Goal: Information Seeking & Learning: Check status

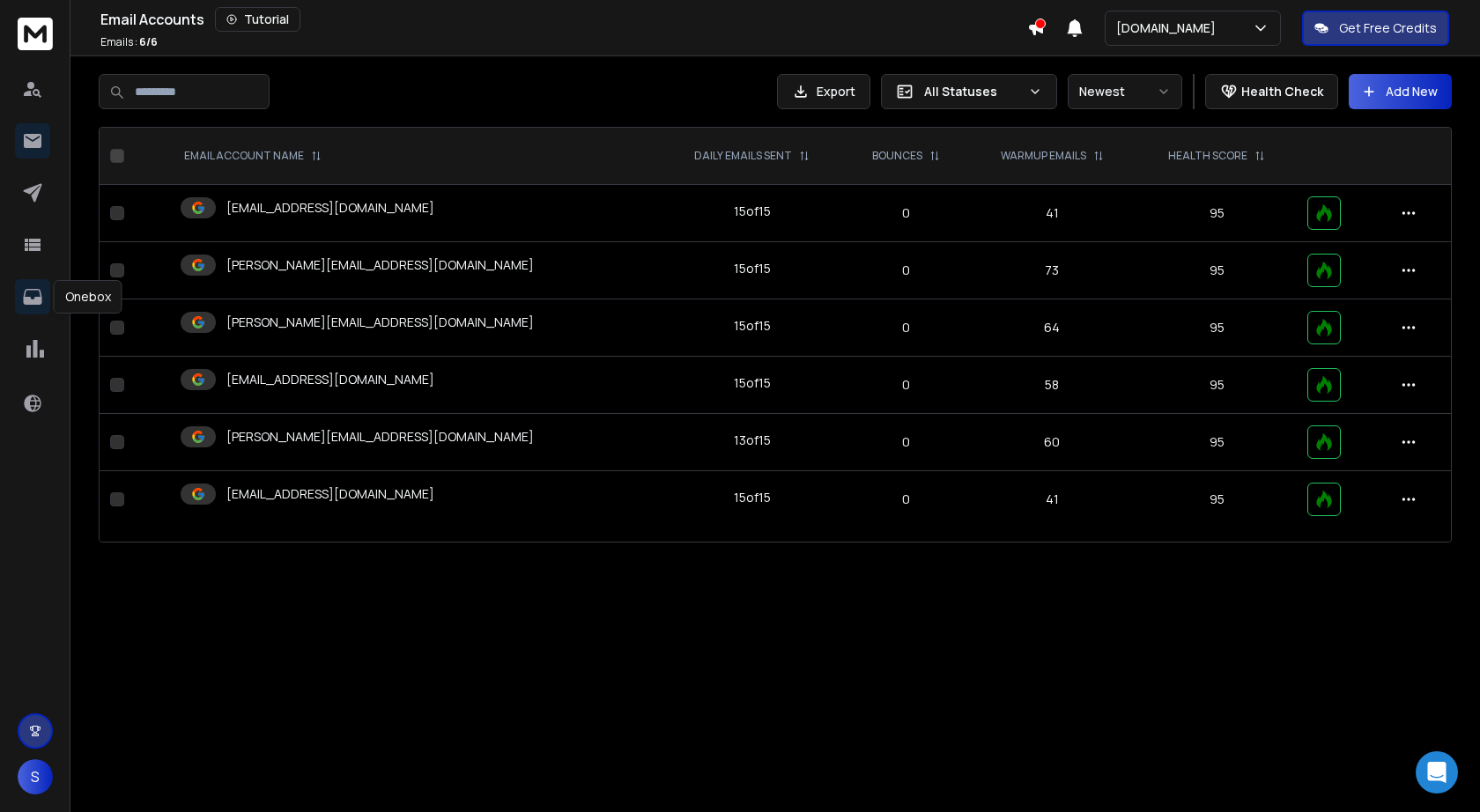
click at [25, 299] on icon at bounding box center [32, 296] width 18 height 15
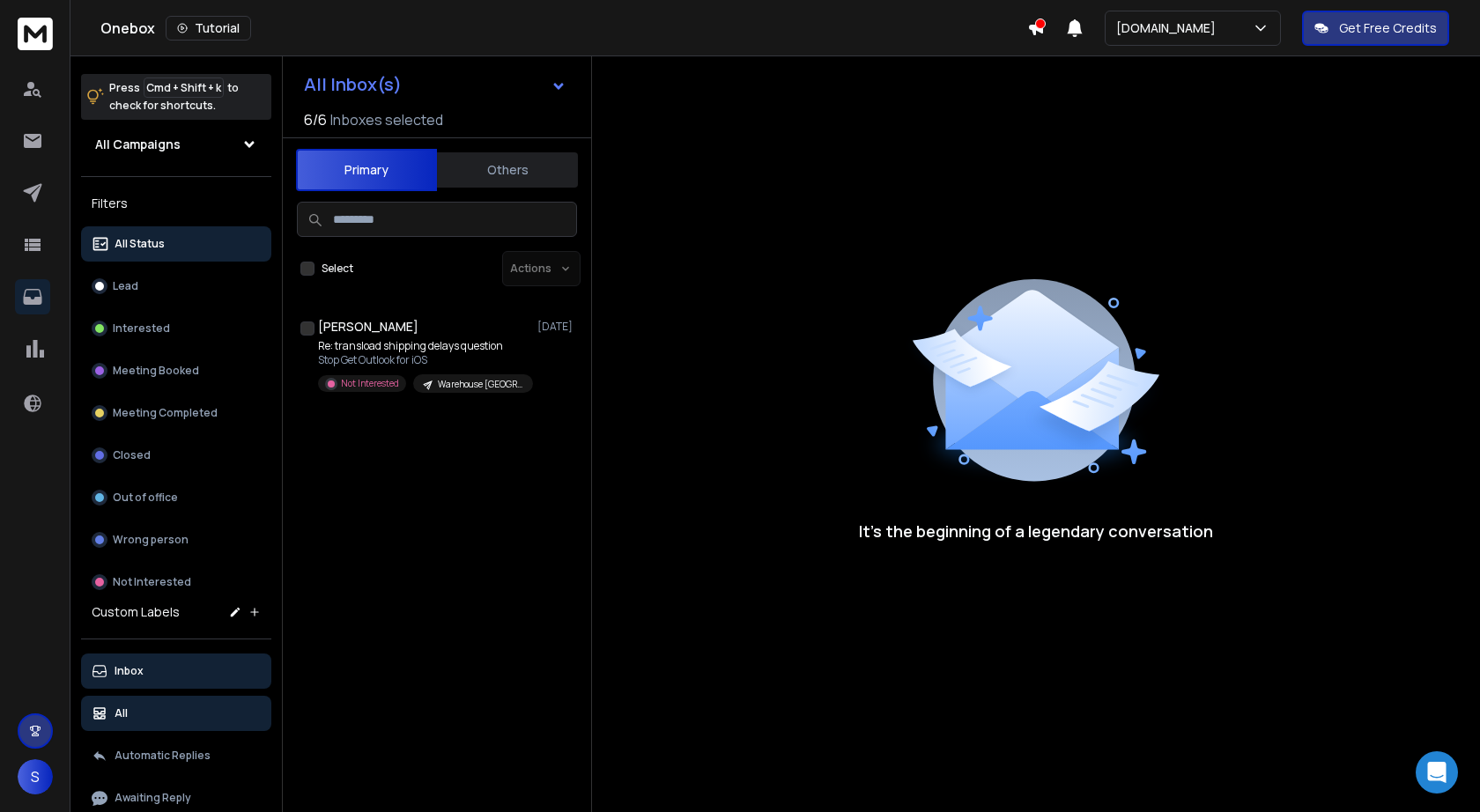
click at [158, 720] on button "All" at bounding box center [176, 713] width 191 height 36
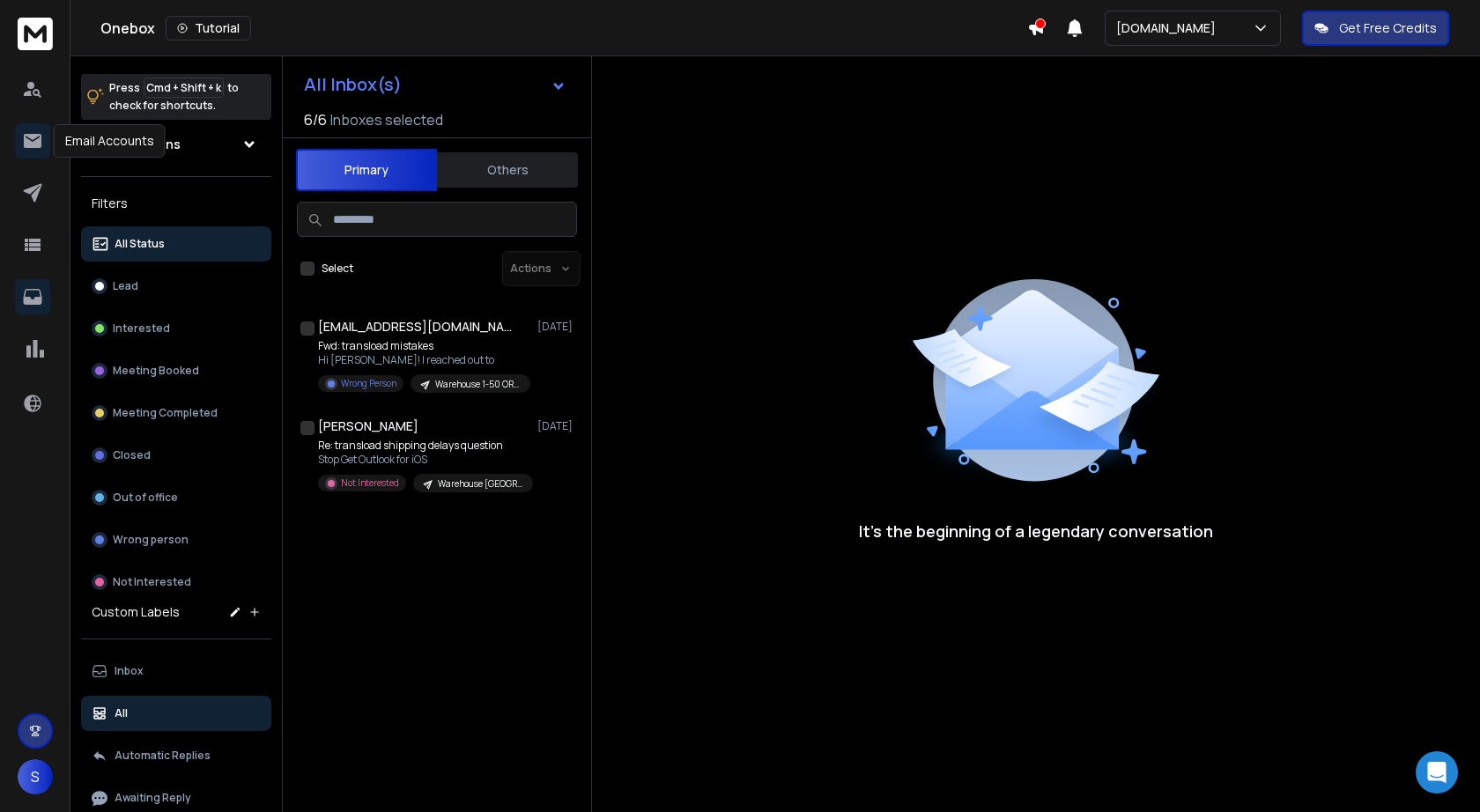
click at [35, 145] on icon at bounding box center [33, 140] width 17 height 14
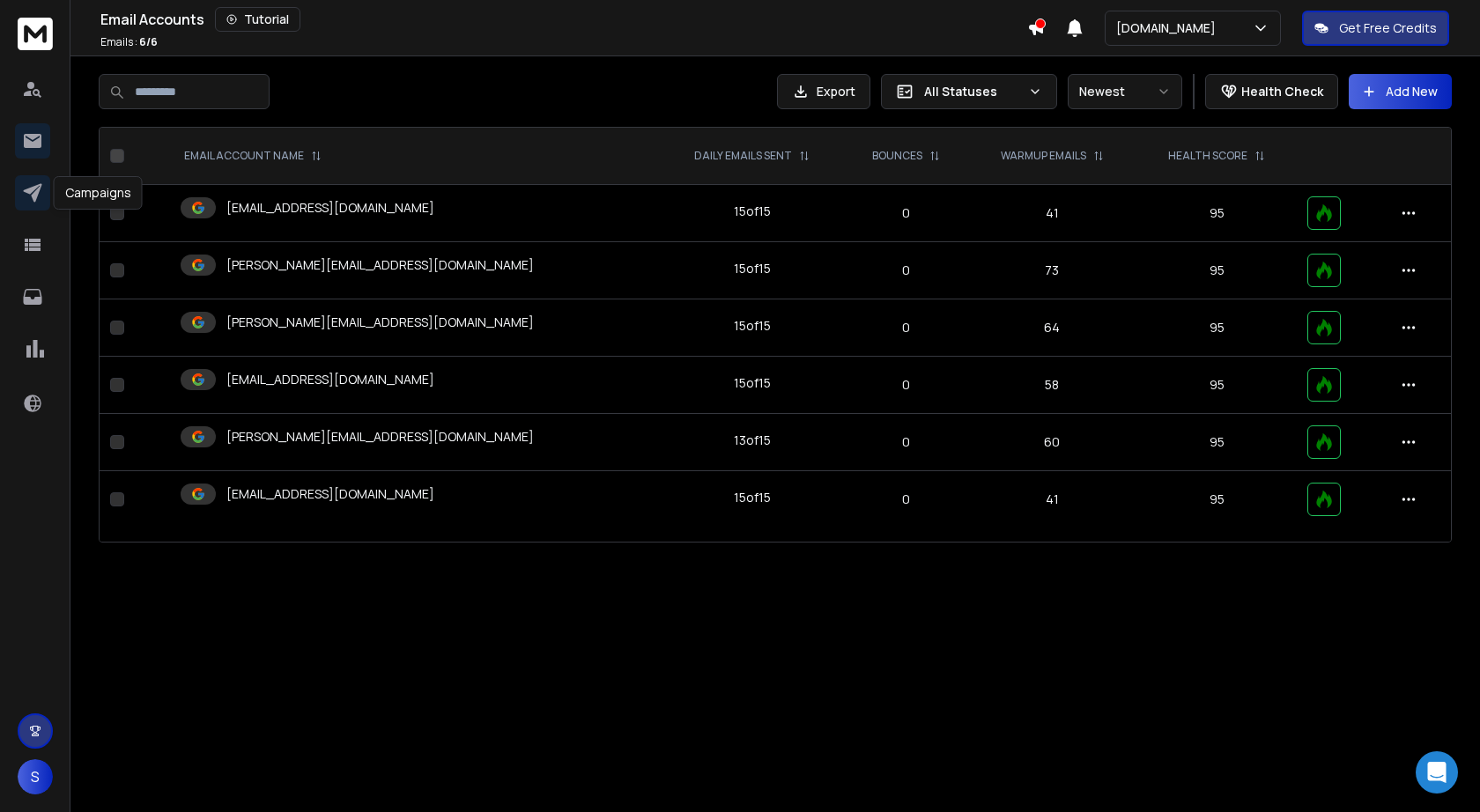
click at [31, 197] on icon at bounding box center [33, 193] width 21 height 21
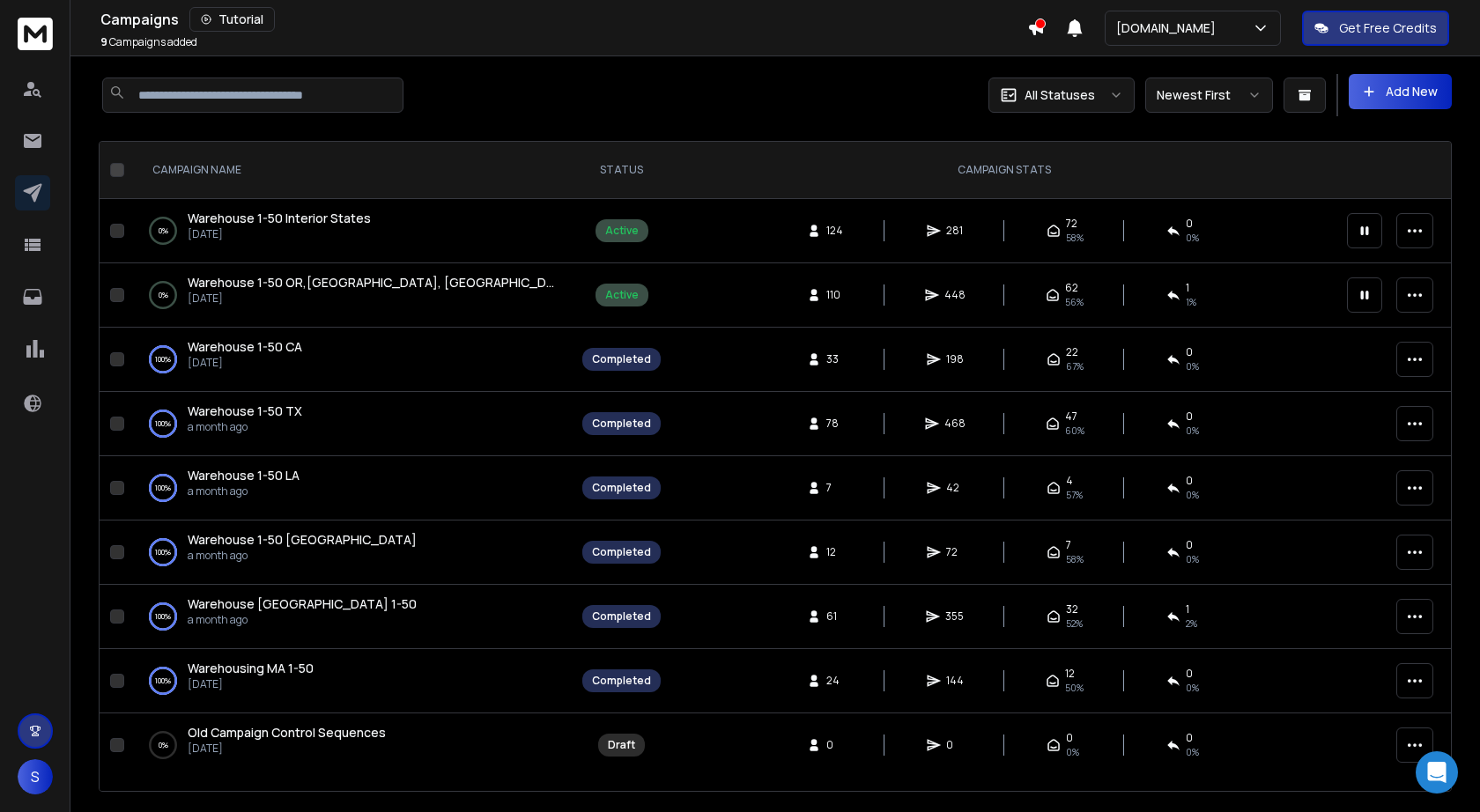
click at [302, 214] on span "Warehouse 1-50 Interior States" at bounding box center [279, 217] width 183 height 16
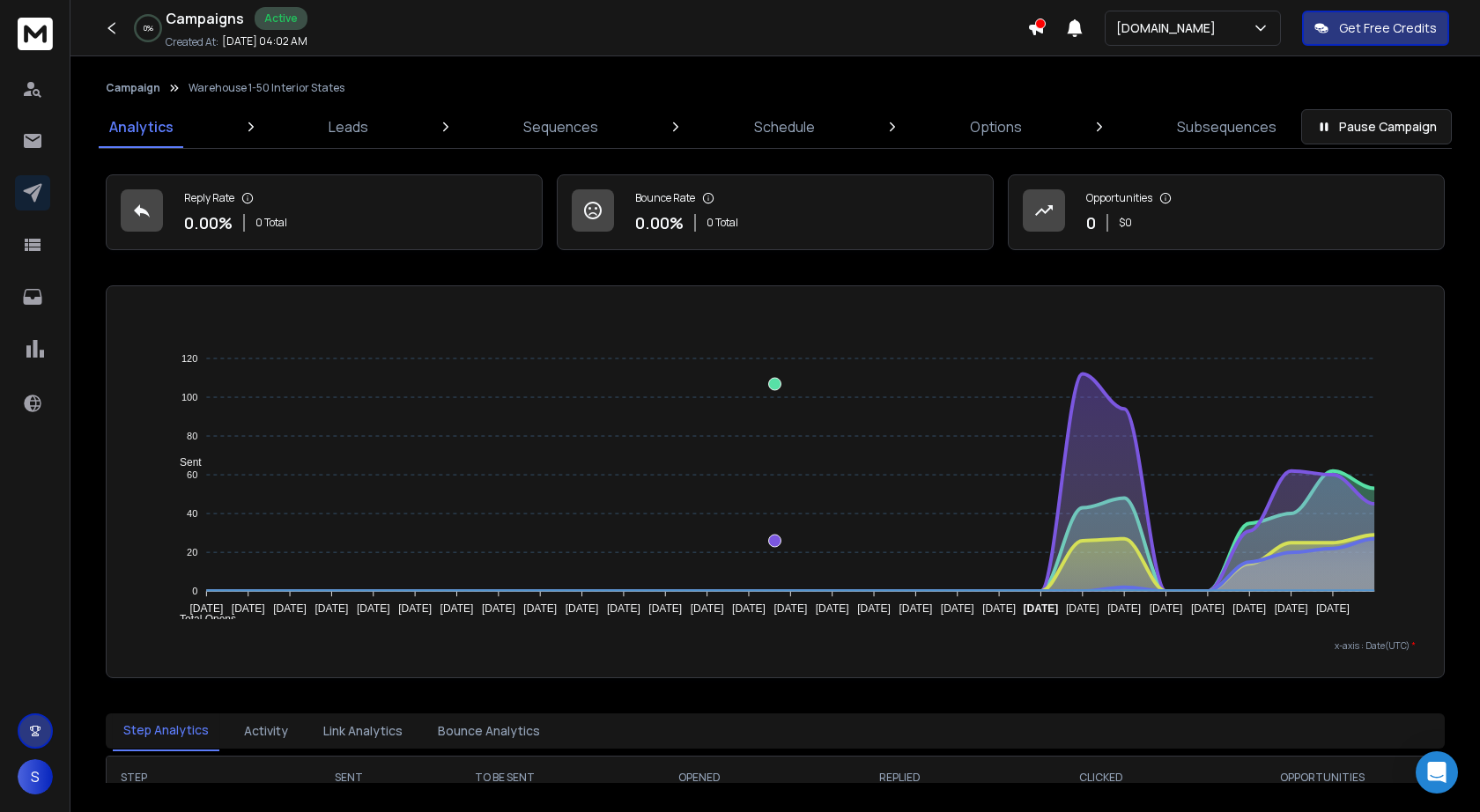
scroll to position [101, 0]
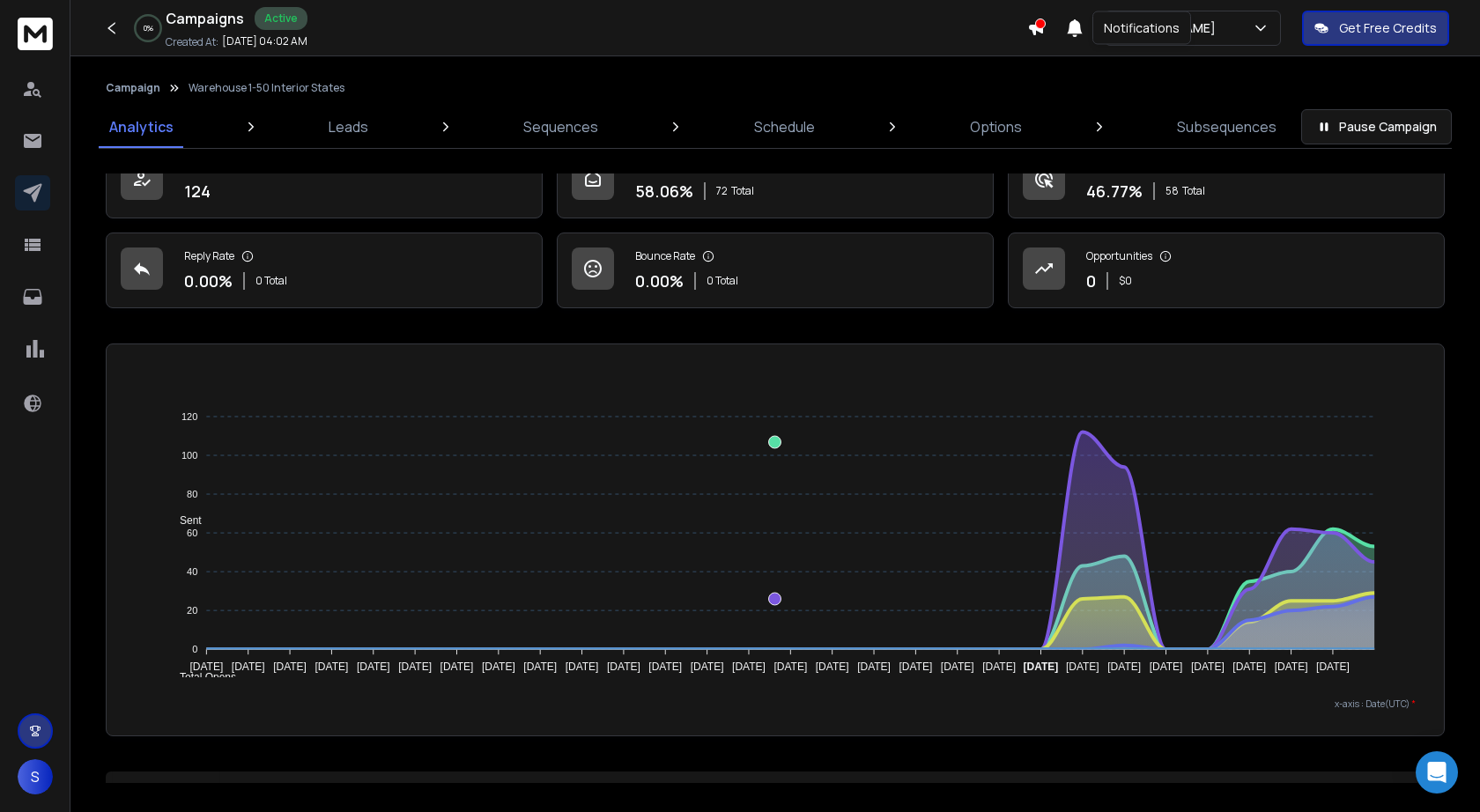
click at [1130, 35] on div "Notifications" at bounding box center [1141, 28] width 99 height 34
click at [1236, 19] on div "[DOMAIN_NAME]" at bounding box center [1192, 28] width 153 height 17
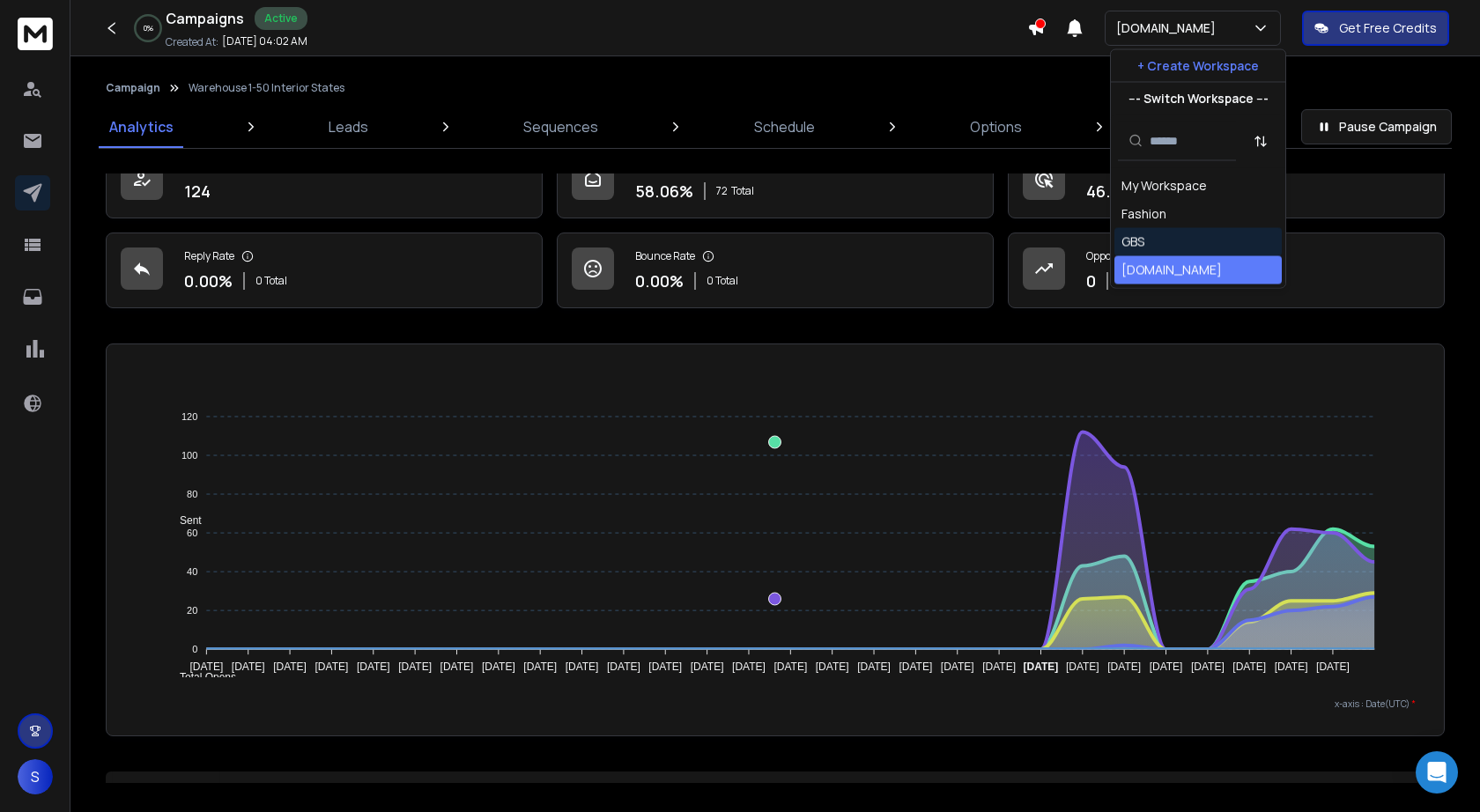
click at [1190, 235] on div "GBS" at bounding box center [1198, 241] width 167 height 28
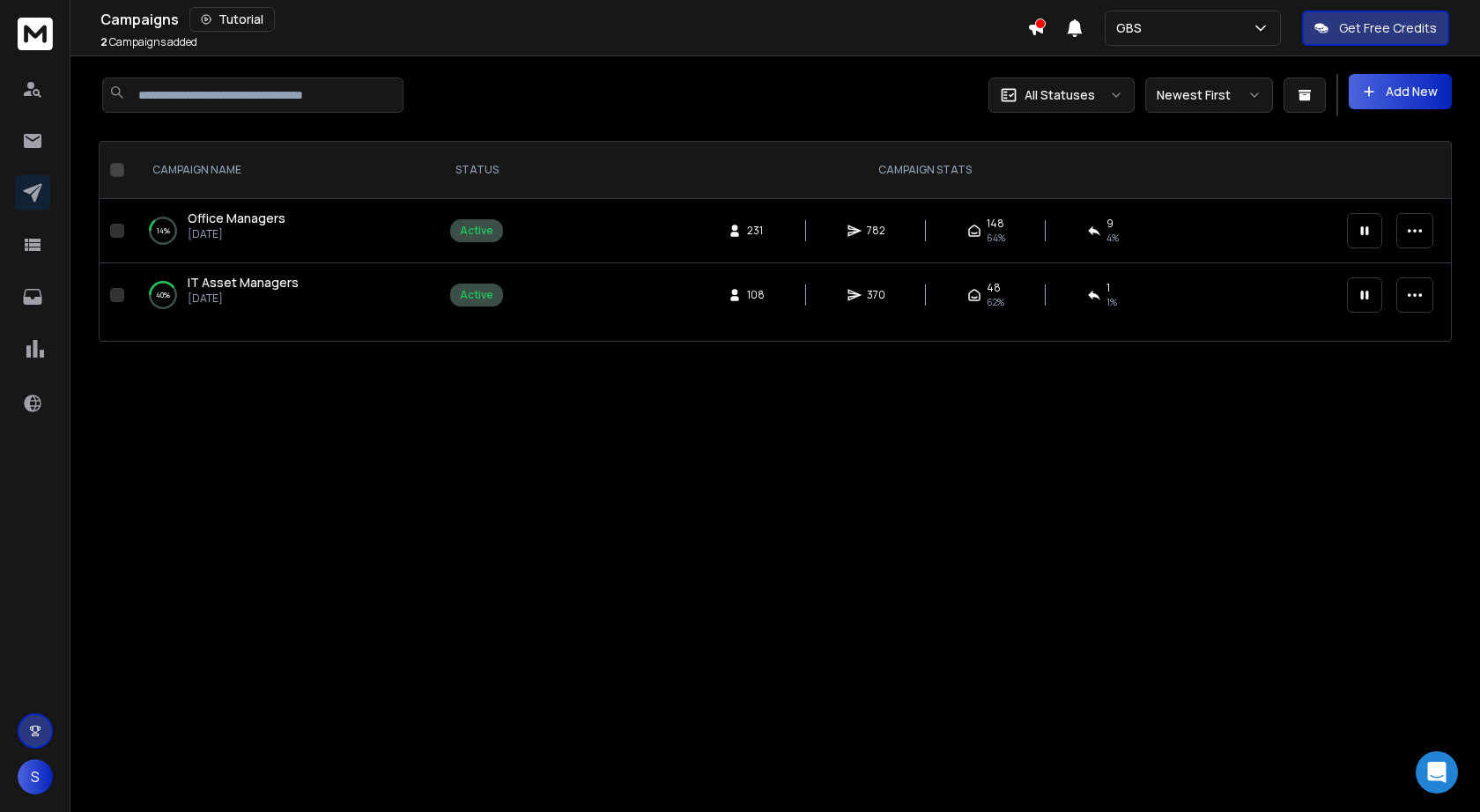
click at [252, 220] on span "Office Managers" at bounding box center [237, 217] width 98 height 16
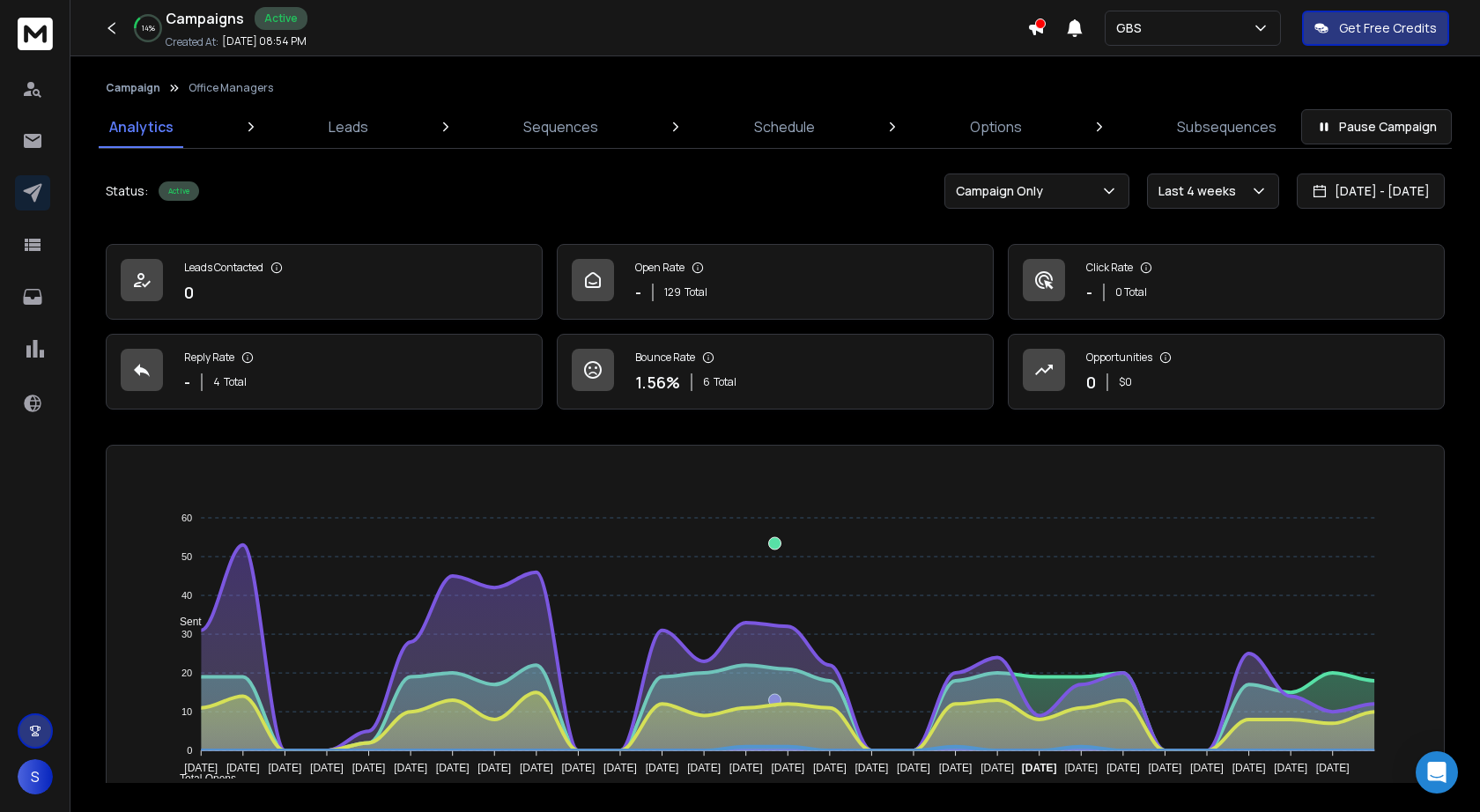
click at [648, 182] on div "Status: Active Pause Campaign Campaign Only Last 4 weeks 11 Sep 2025 - 09 Oct 2…" at bounding box center [776, 190] width 1340 height 36
click at [1246, 38] on button "GBS" at bounding box center [1192, 28] width 176 height 36
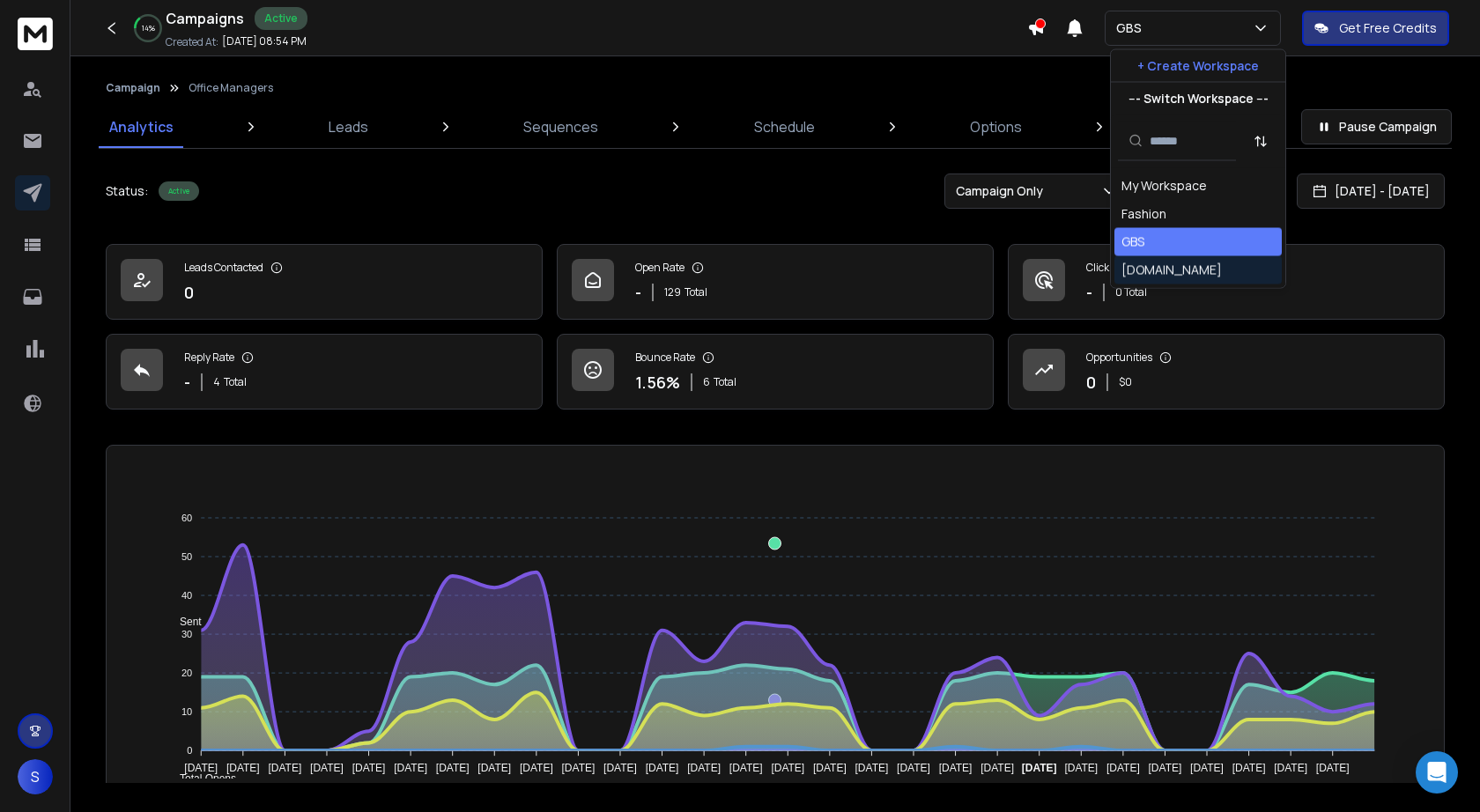
click at [1194, 269] on div "[DOMAIN_NAME]" at bounding box center [1171, 270] width 100 height 17
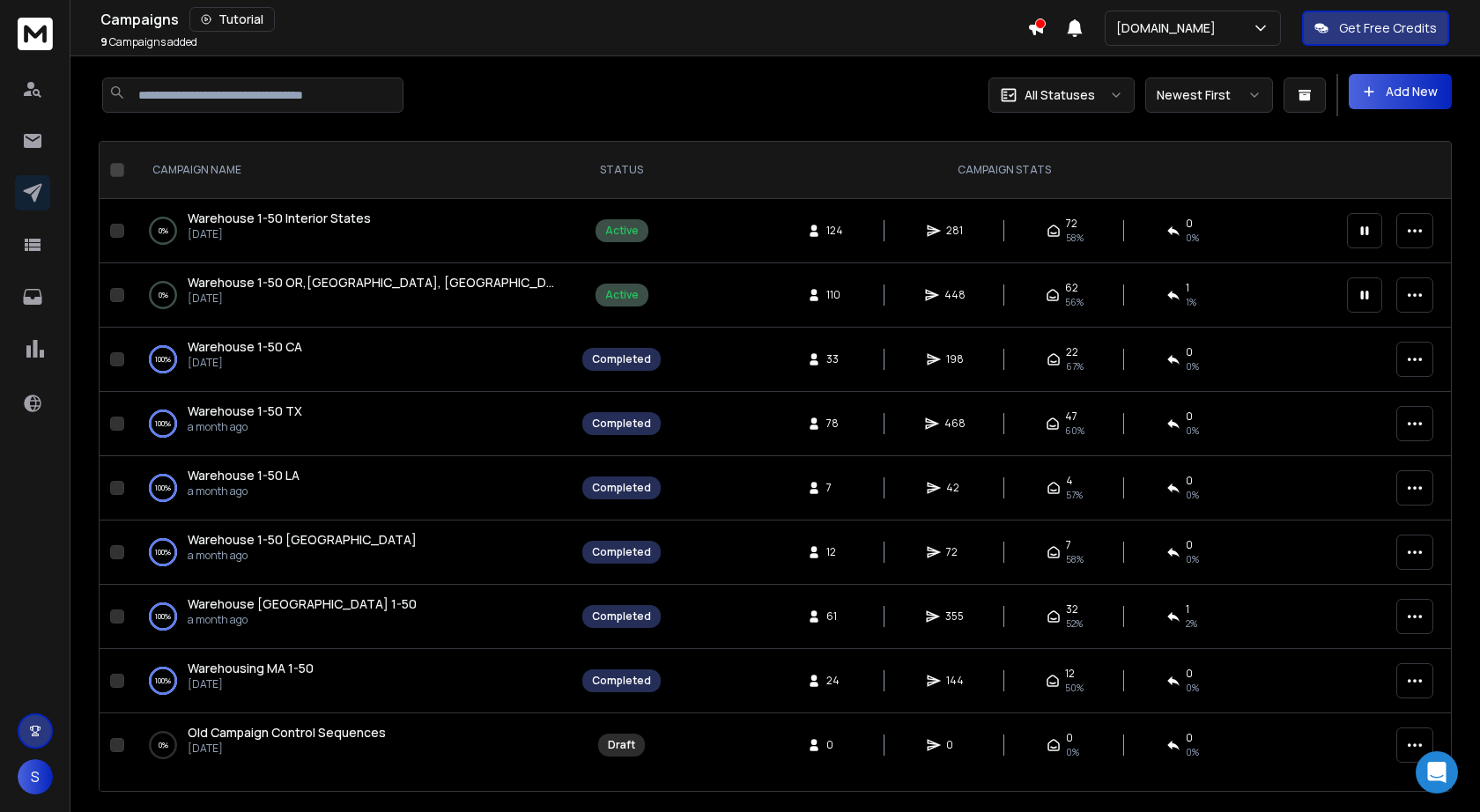
click at [330, 218] on span "Warehouse 1-50 Interior States" at bounding box center [279, 217] width 183 height 16
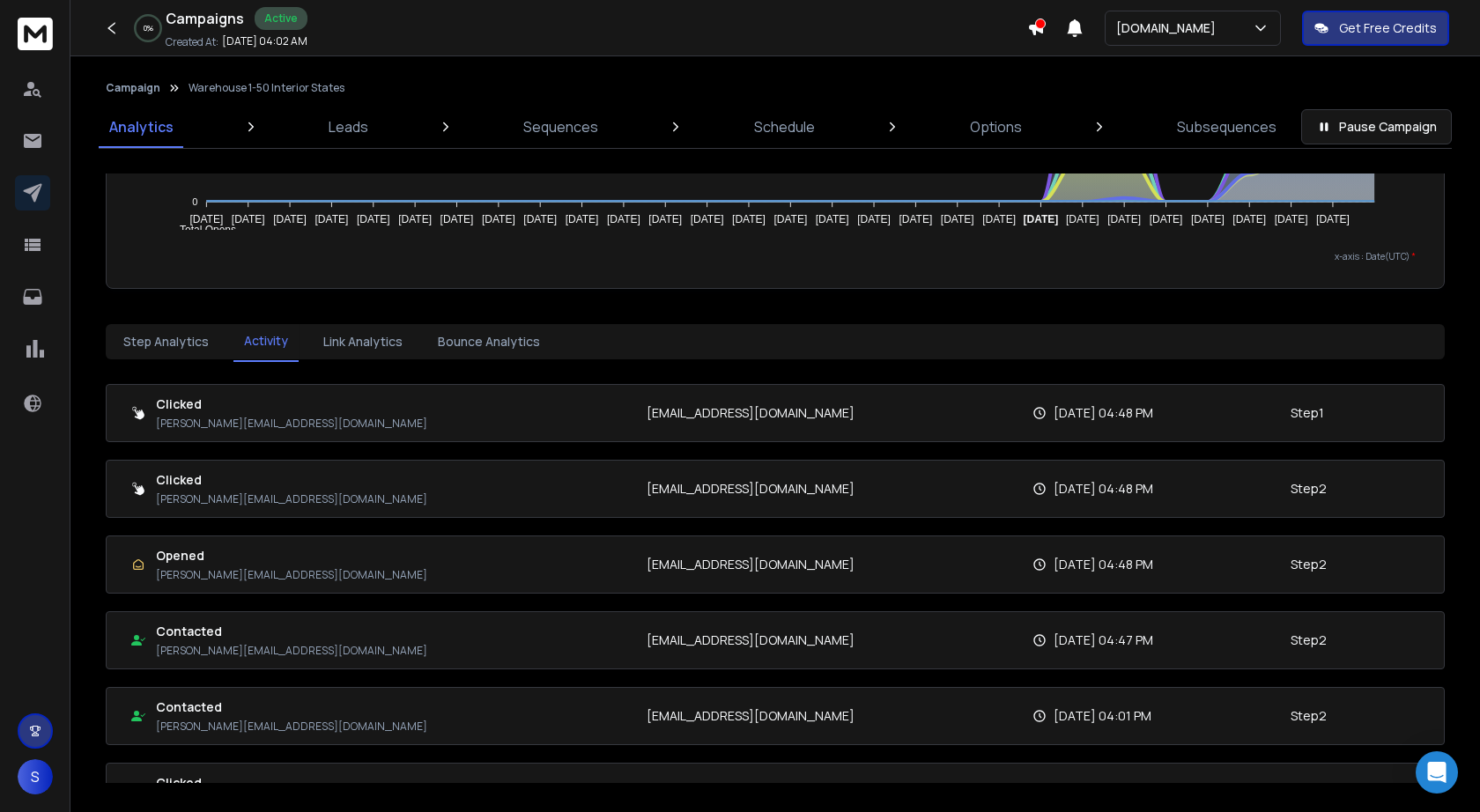
click at [267, 342] on button "Activity" at bounding box center [267, 342] width 65 height 40
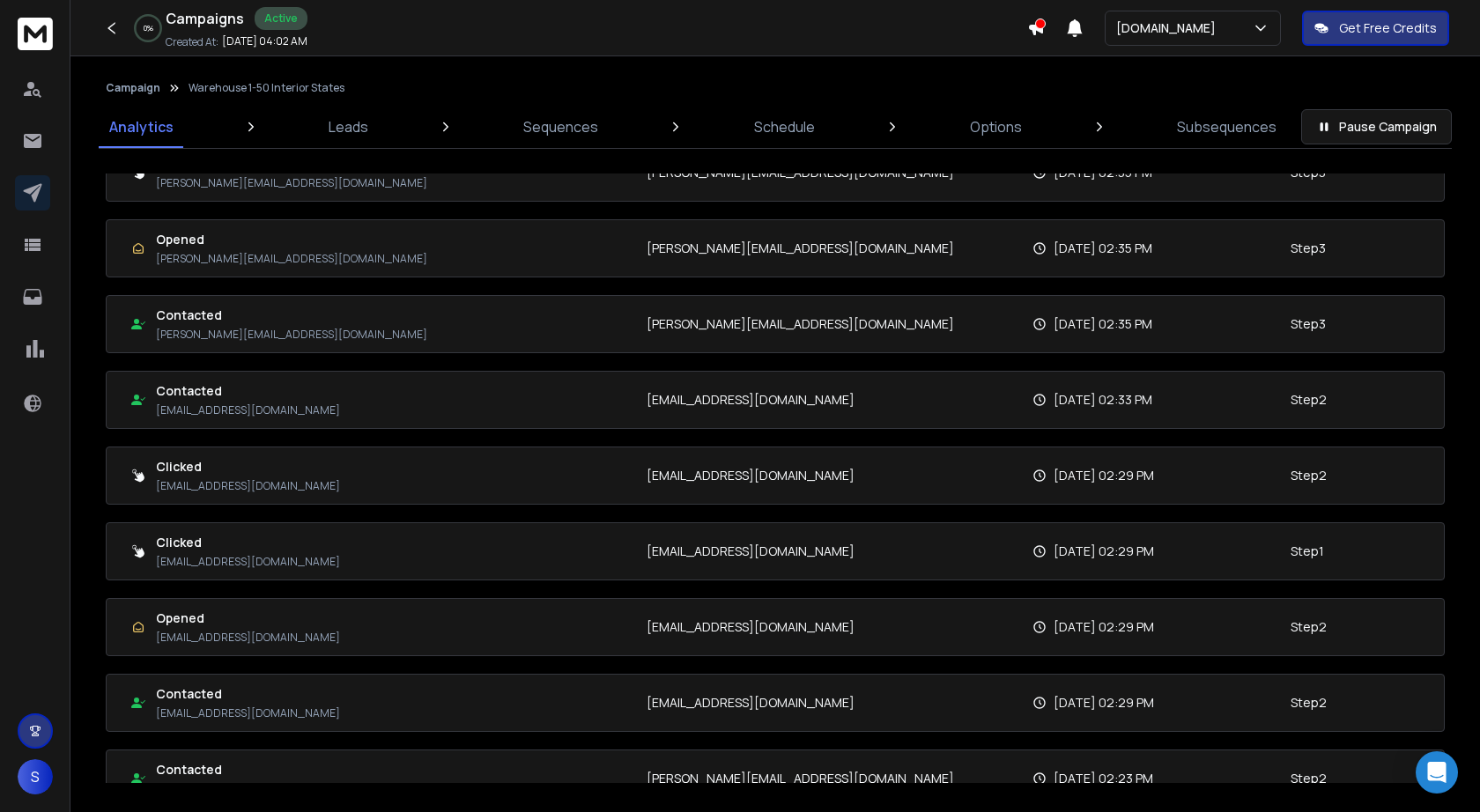
scroll to position [4352, 0]
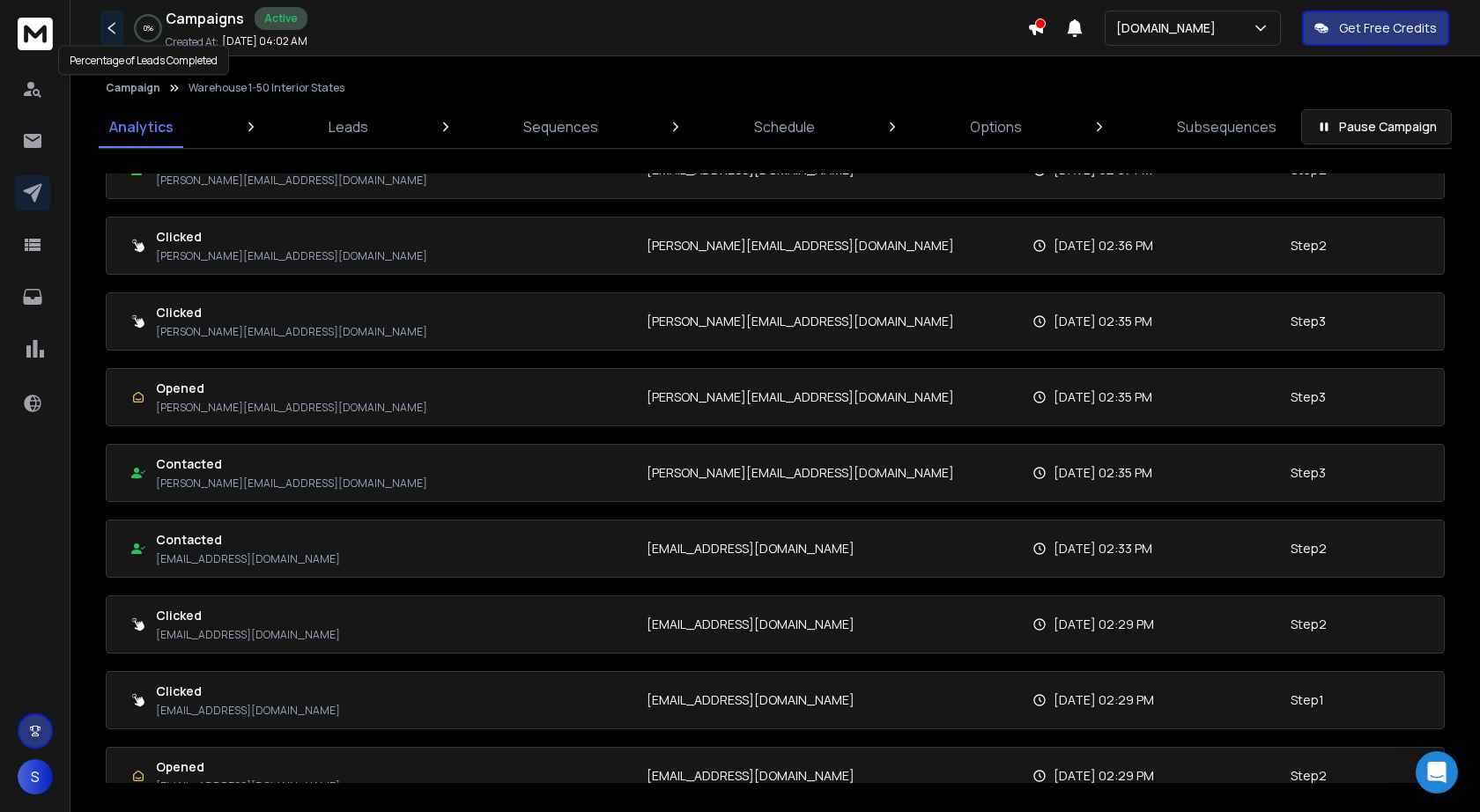
click at [116, 36] on icon at bounding box center [112, 28] width 15 height 15
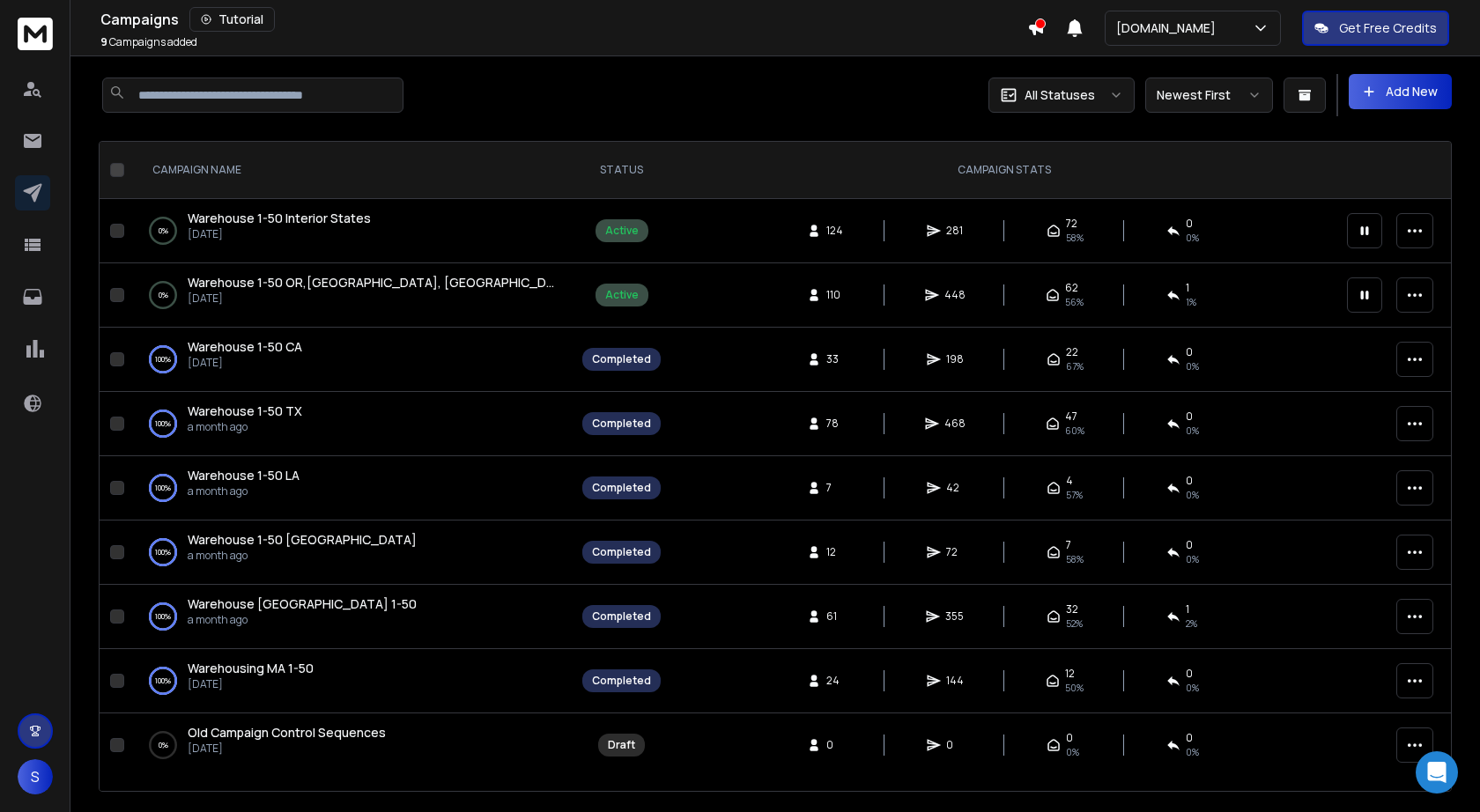
click at [335, 281] on span "Warehouse 1-50 OR,[GEOGRAPHIC_DATA], [GEOGRAPHIC_DATA], [GEOGRAPHIC_DATA],[GEOG…" at bounding box center [720, 282] width 1064 height 16
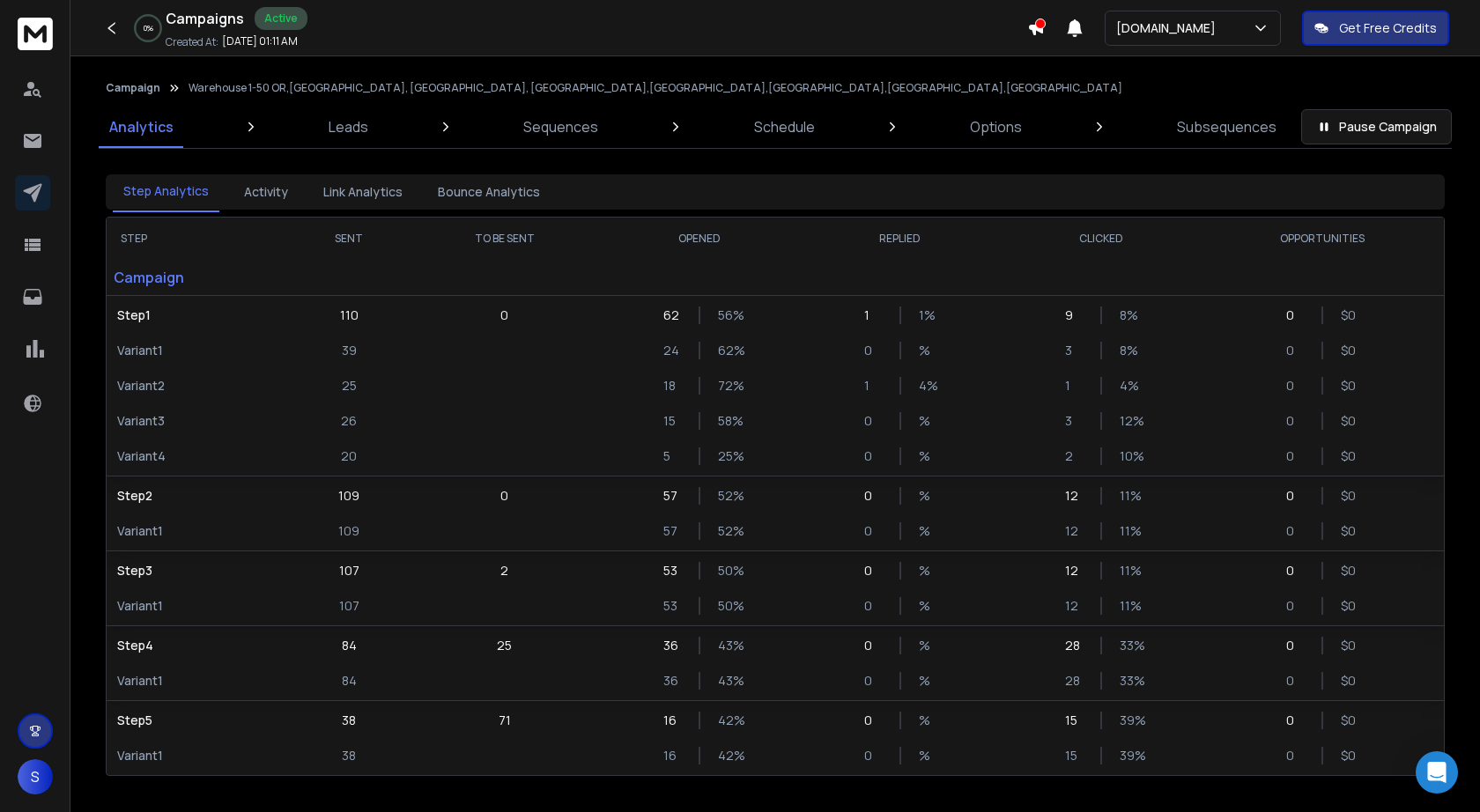
scroll to position [675, 0]
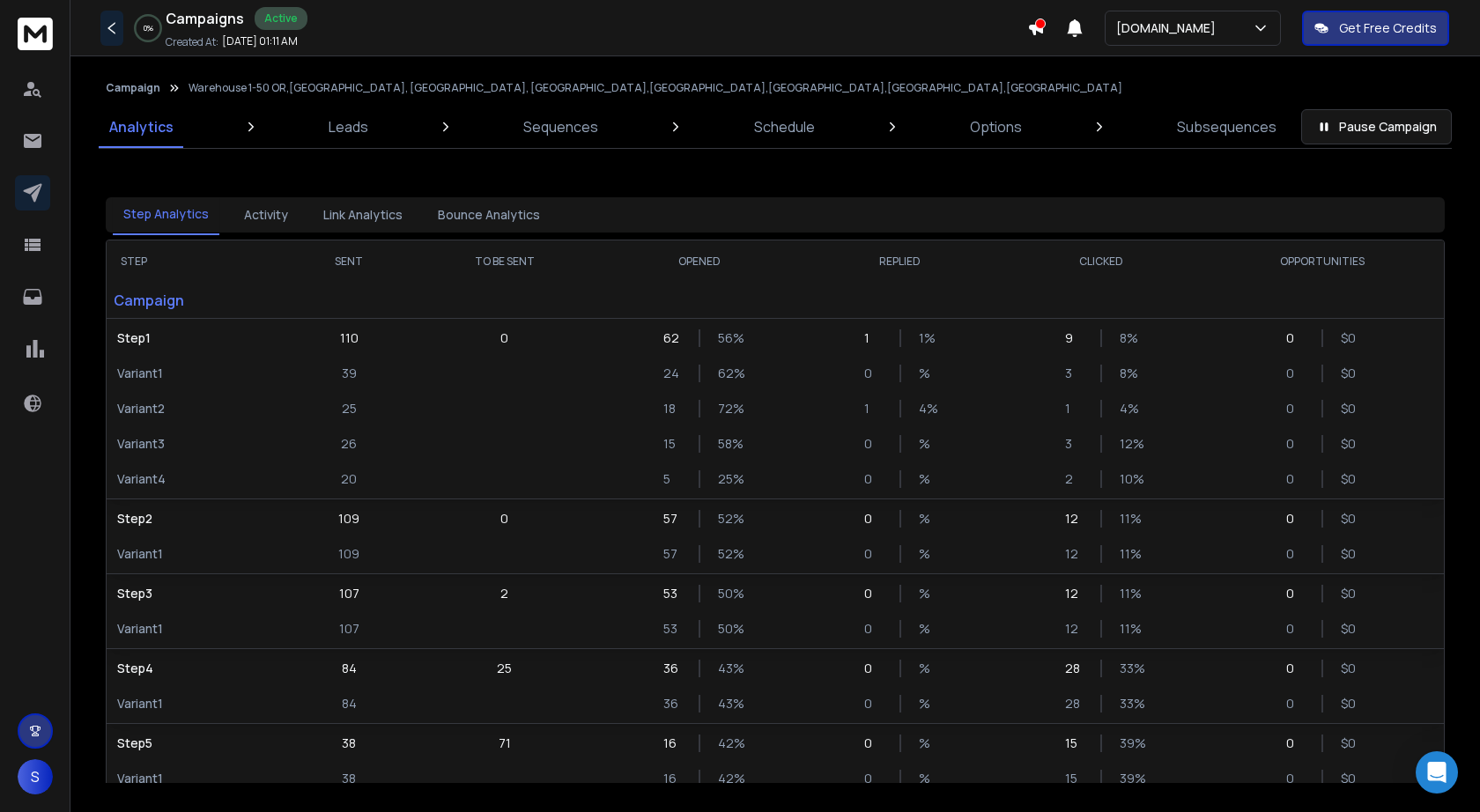
click at [115, 25] on icon at bounding box center [112, 28] width 15 height 15
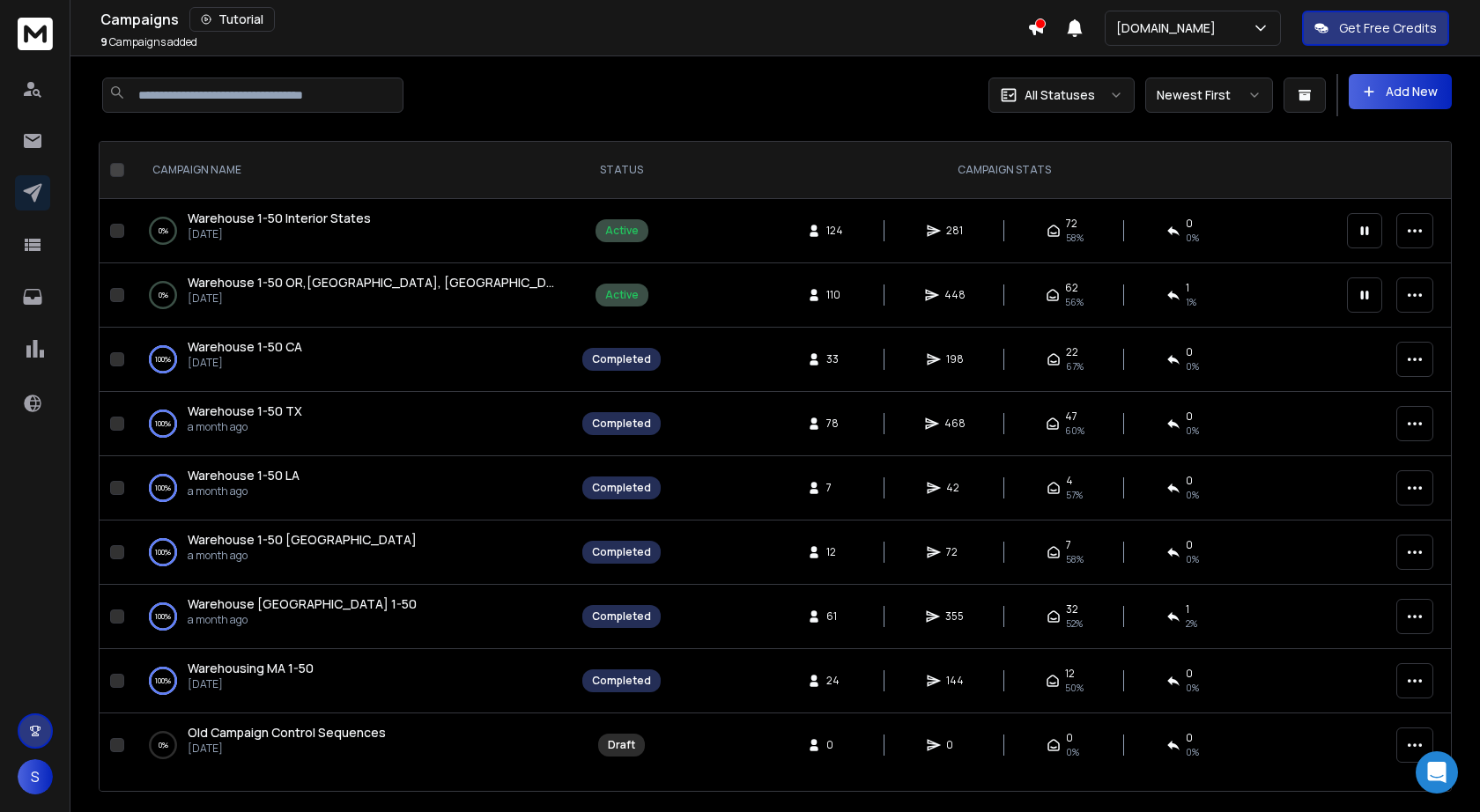
click at [270, 349] on span "Warehouse 1-50 CA" at bounding box center [244, 346] width 115 height 16
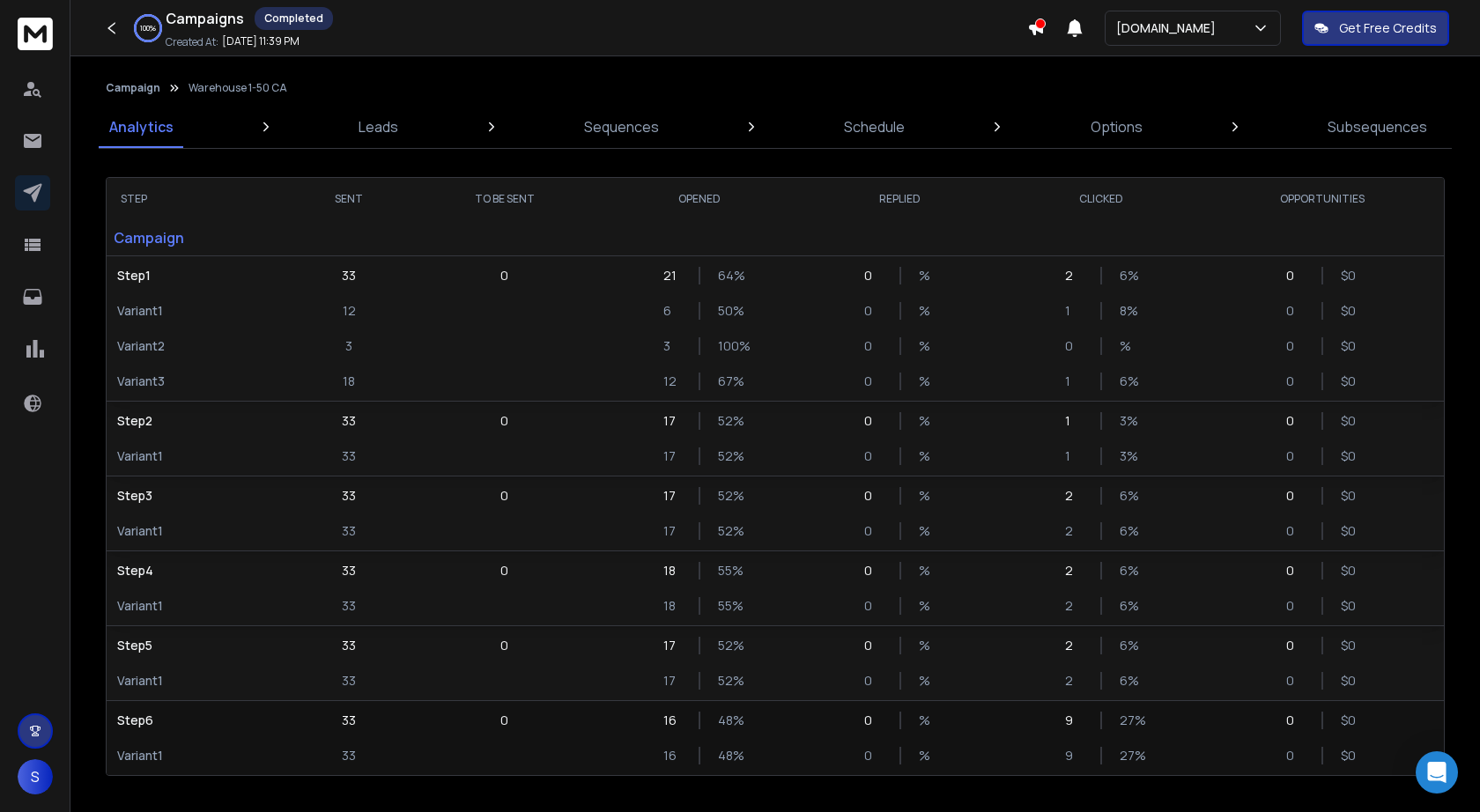
click at [1086, 719] on div "9 27 %" at bounding box center [1101, 721] width 72 height 17
click at [116, 34] on icon at bounding box center [112, 28] width 15 height 15
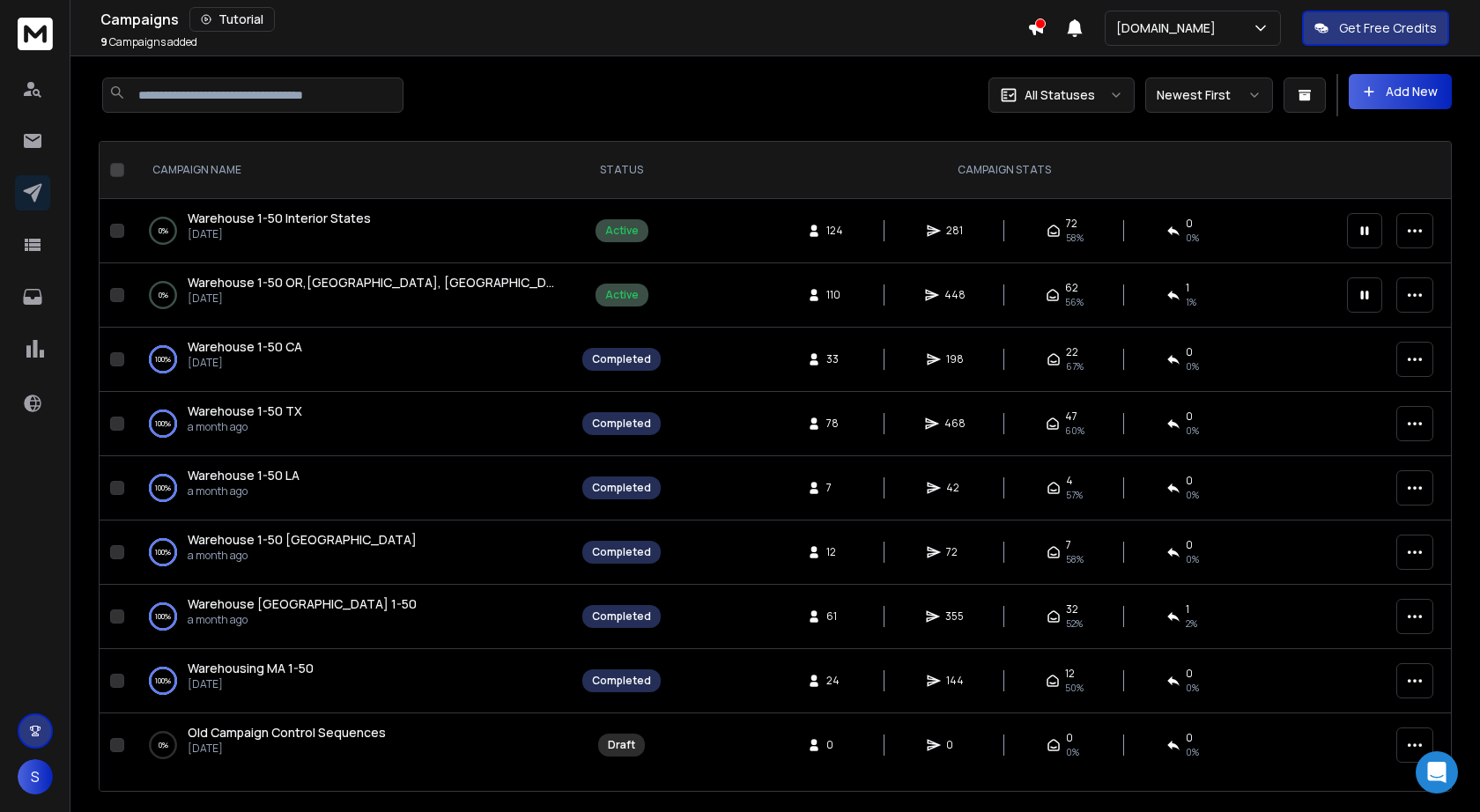
click at [279, 412] on span "Warehouse 1-50 TX" at bounding box center [244, 410] width 115 height 16
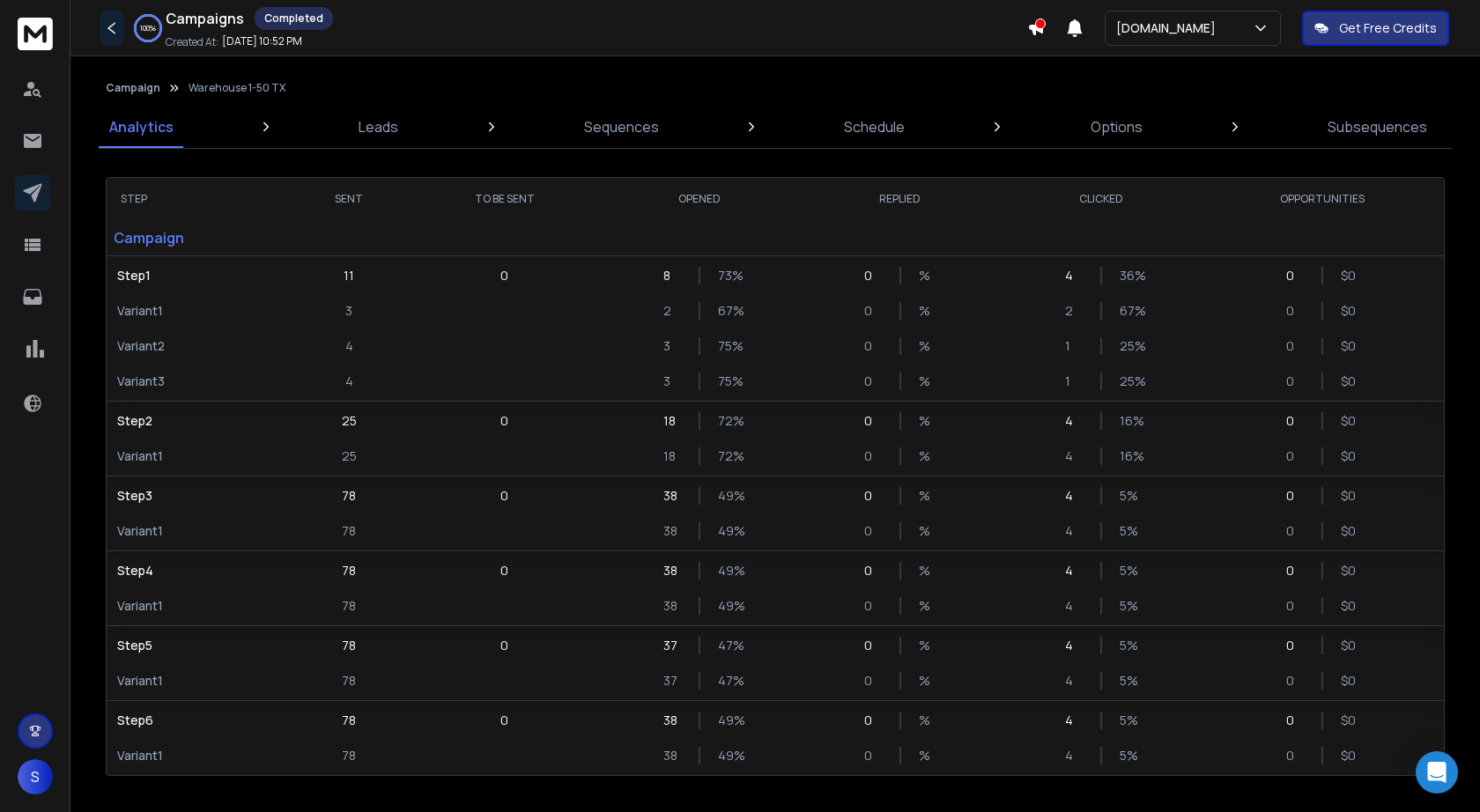
click at [111, 26] on icon at bounding box center [111, 28] width 7 height 12
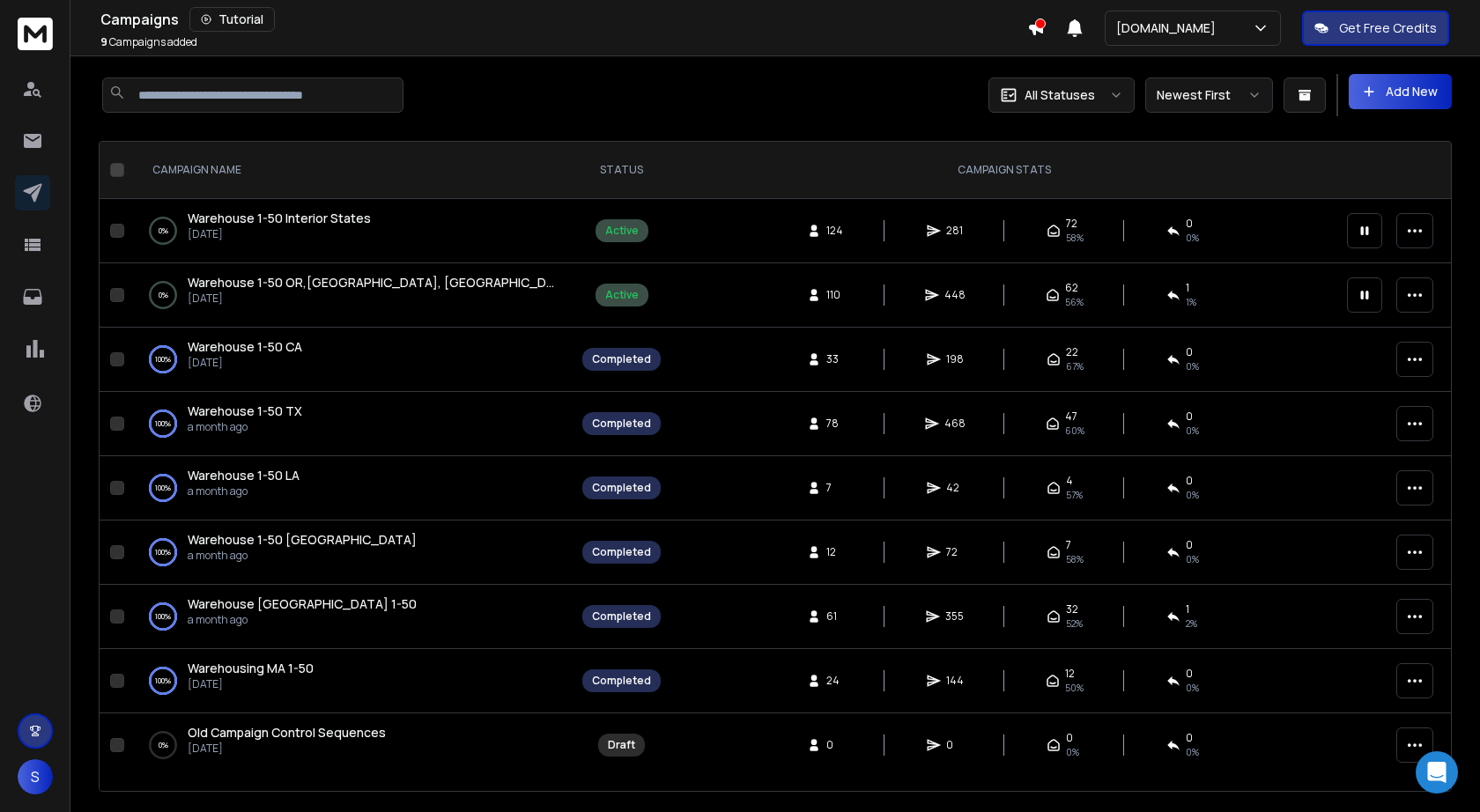
click at [344, 225] on span "Warehouse 1-50 Interior States" at bounding box center [279, 217] width 183 height 16
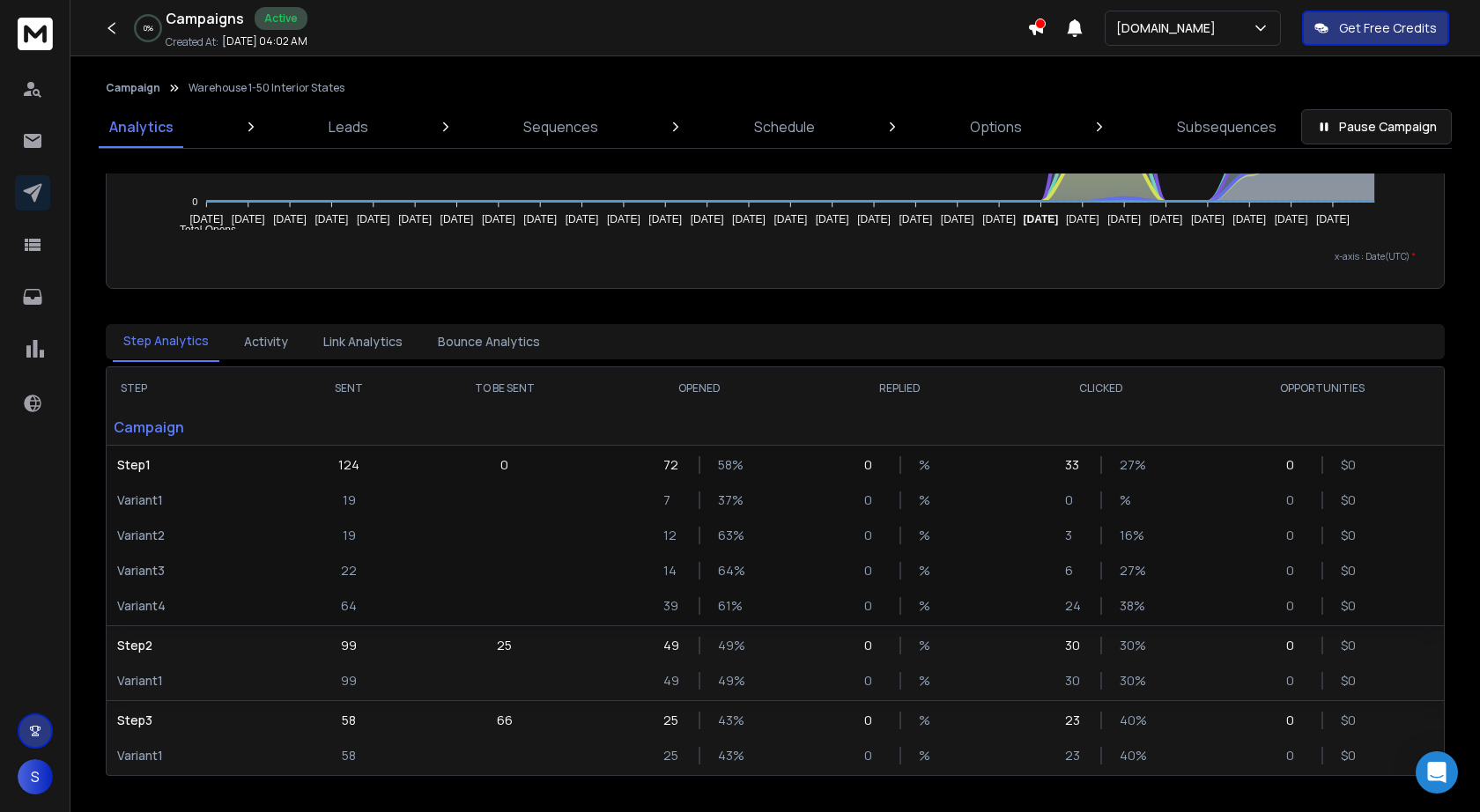
scroll to position [548, 0]
click at [548, 128] on p "Sequences" at bounding box center [561, 127] width 75 height 21
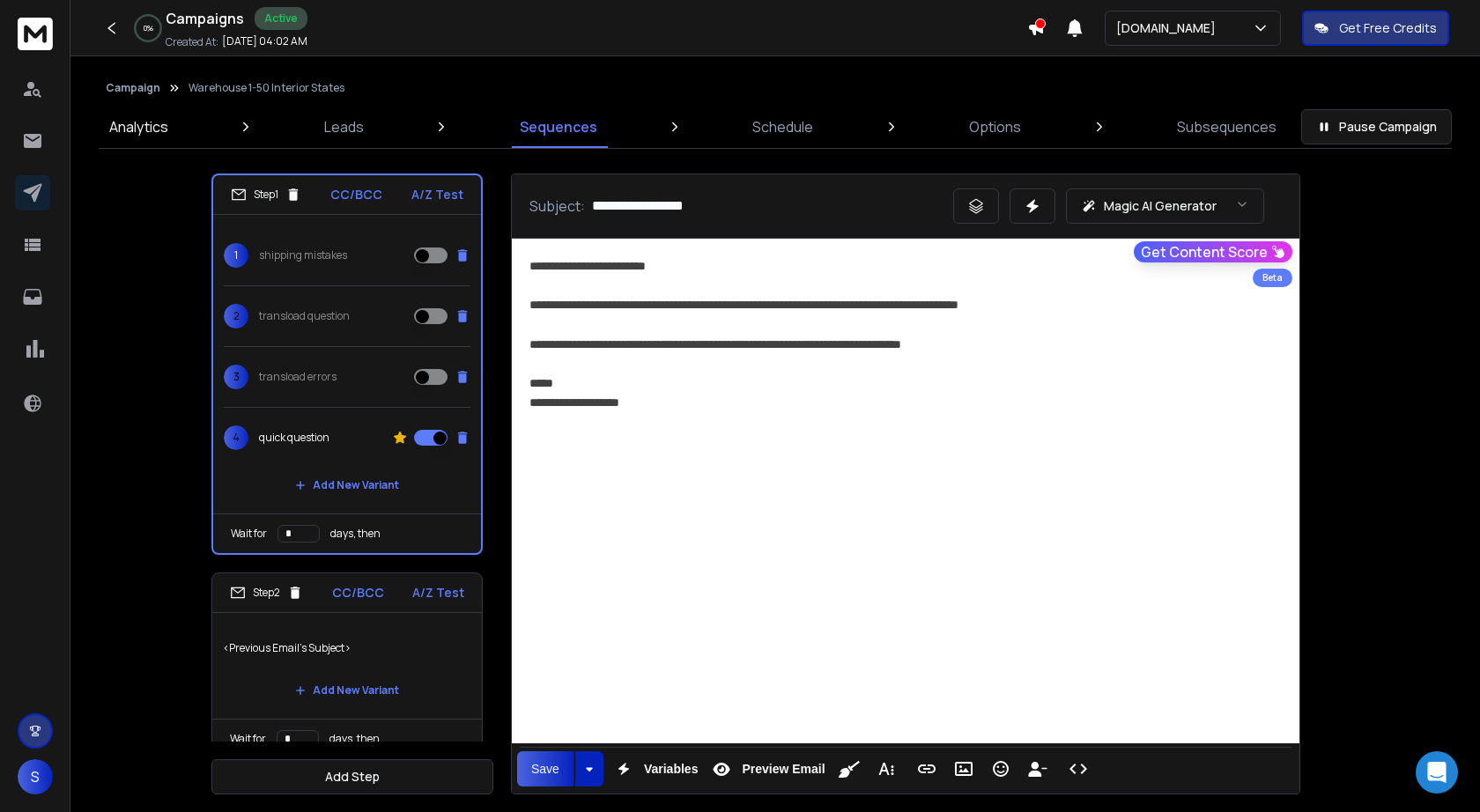
click at [140, 138] on link "Analytics" at bounding box center [139, 127] width 80 height 42
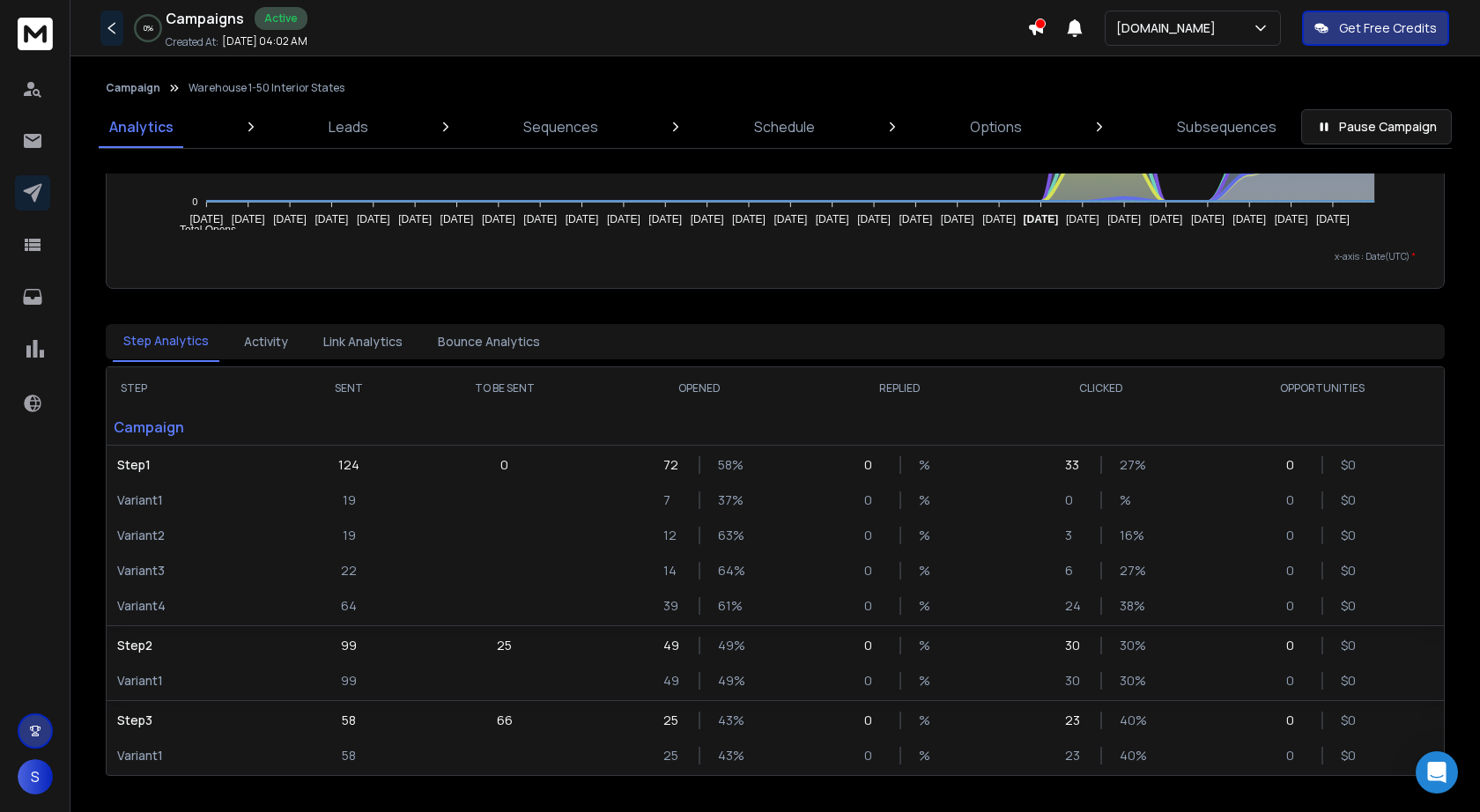
click at [111, 38] on button at bounding box center [112, 28] width 23 height 36
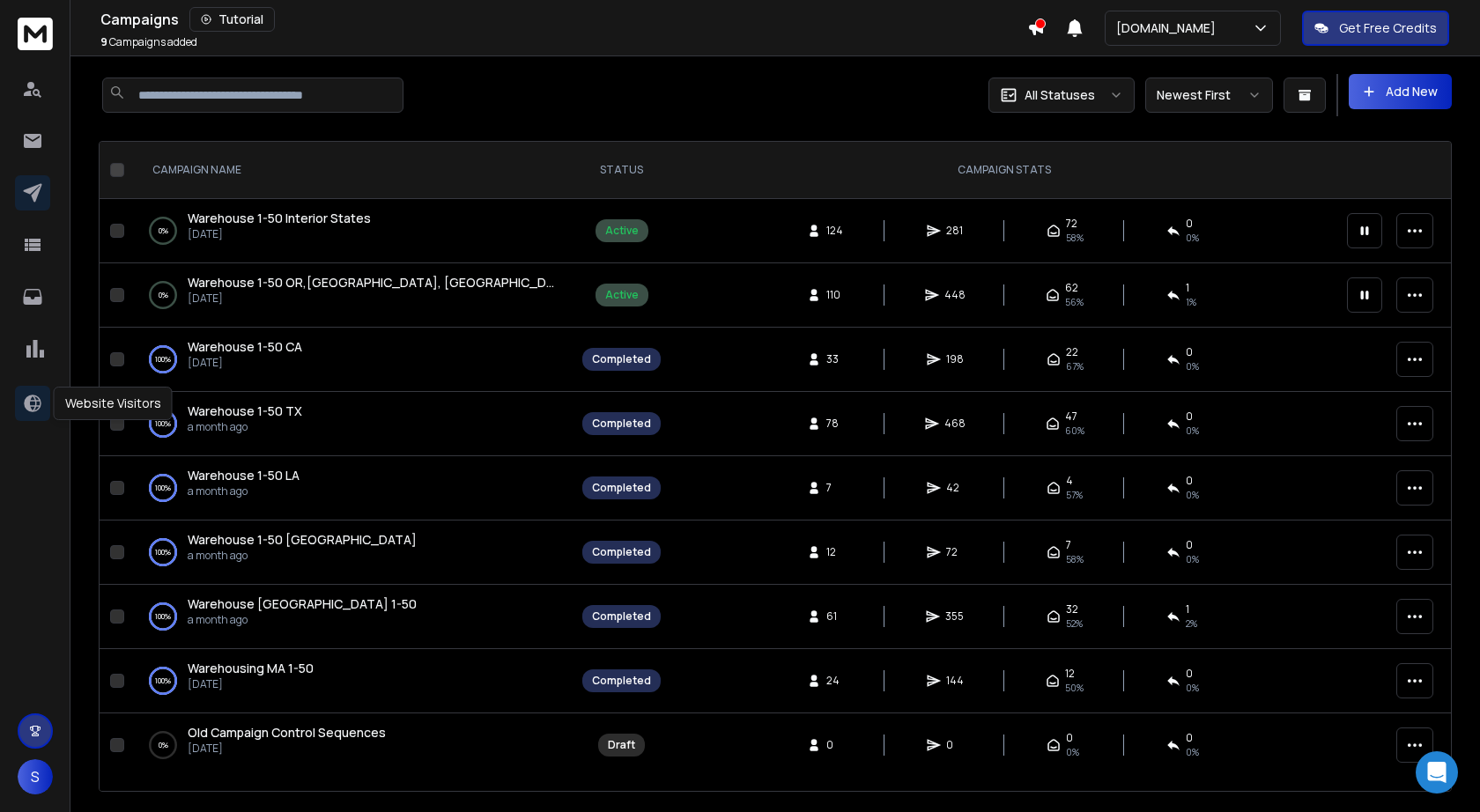
click at [42, 413] on icon at bounding box center [33, 403] width 21 height 21
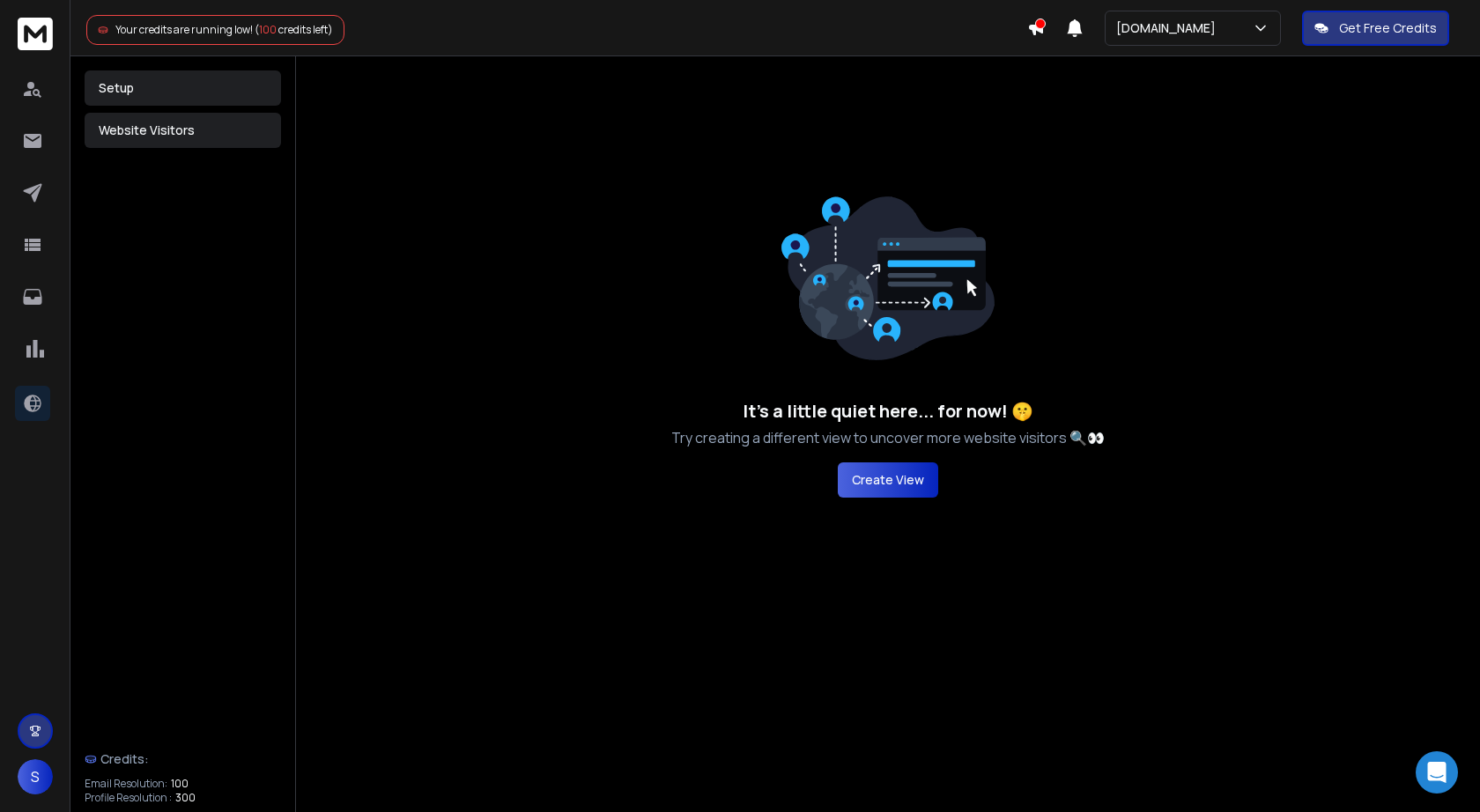
click at [140, 78] on button "Setup" at bounding box center [183, 88] width 196 height 36
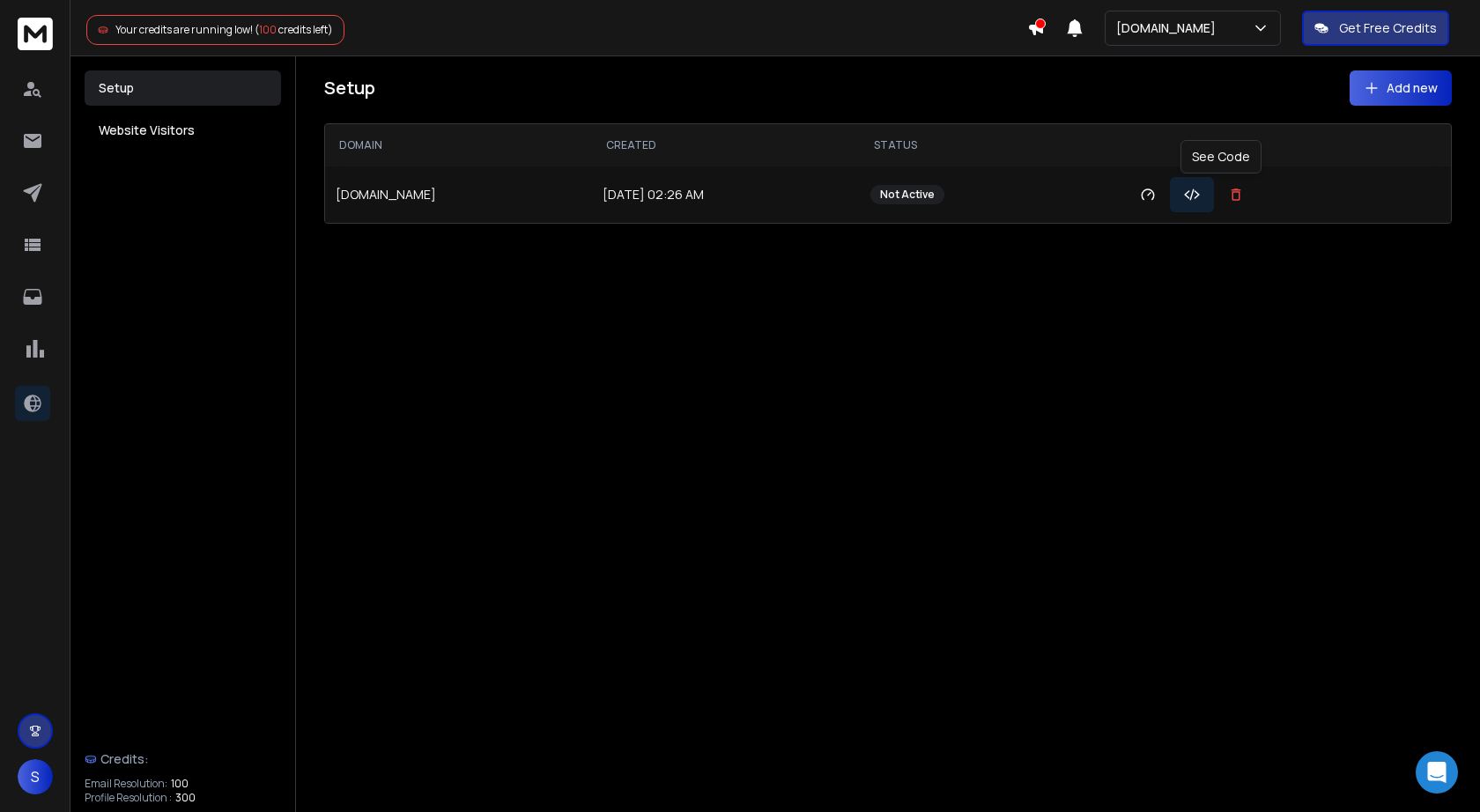
click at [1199, 193] on icon at bounding box center [1191, 195] width 15 height 12
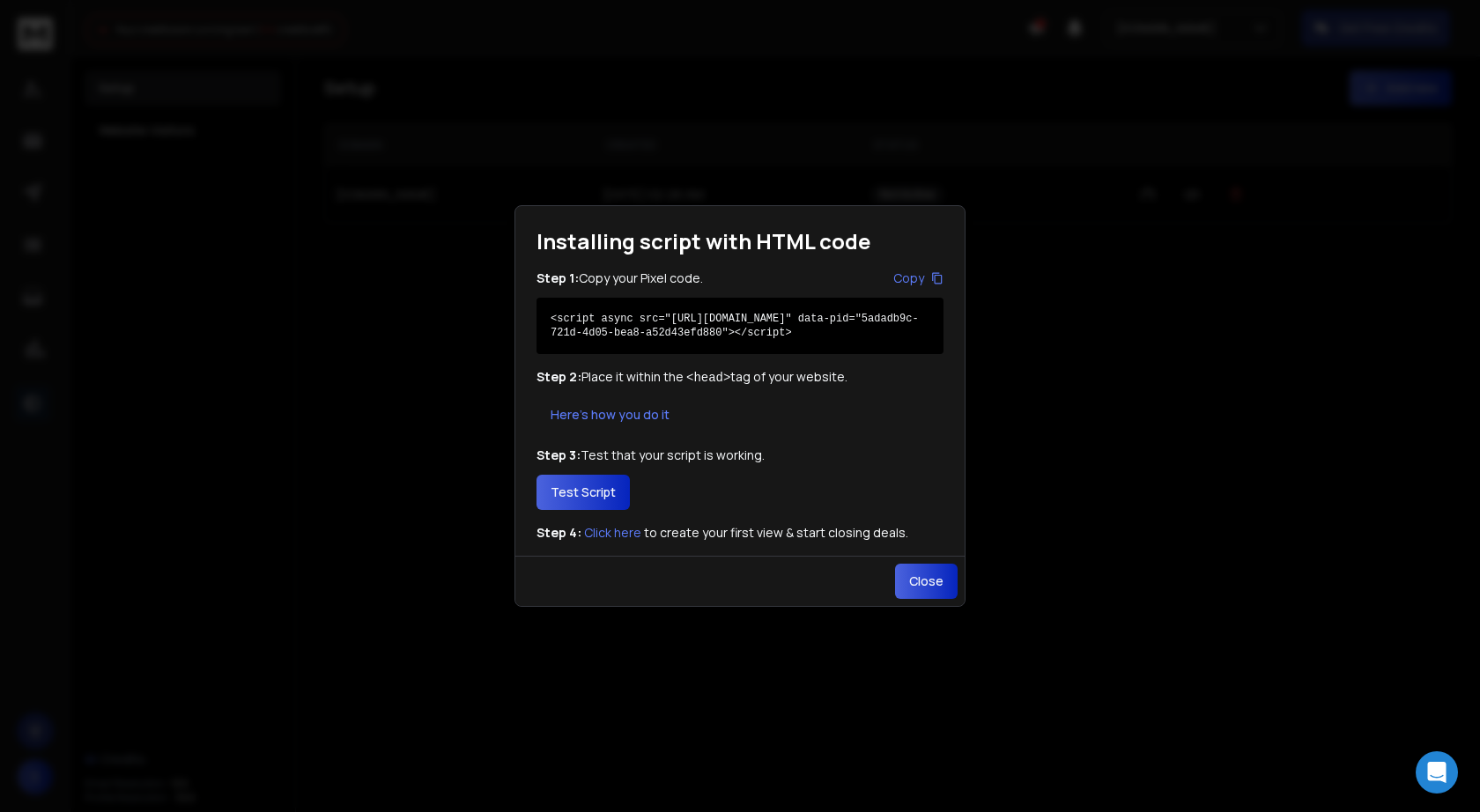
click at [926, 269] on button "Copy" at bounding box center [918, 278] width 50 height 17
click at [925, 599] on button "Close" at bounding box center [926, 581] width 63 height 36
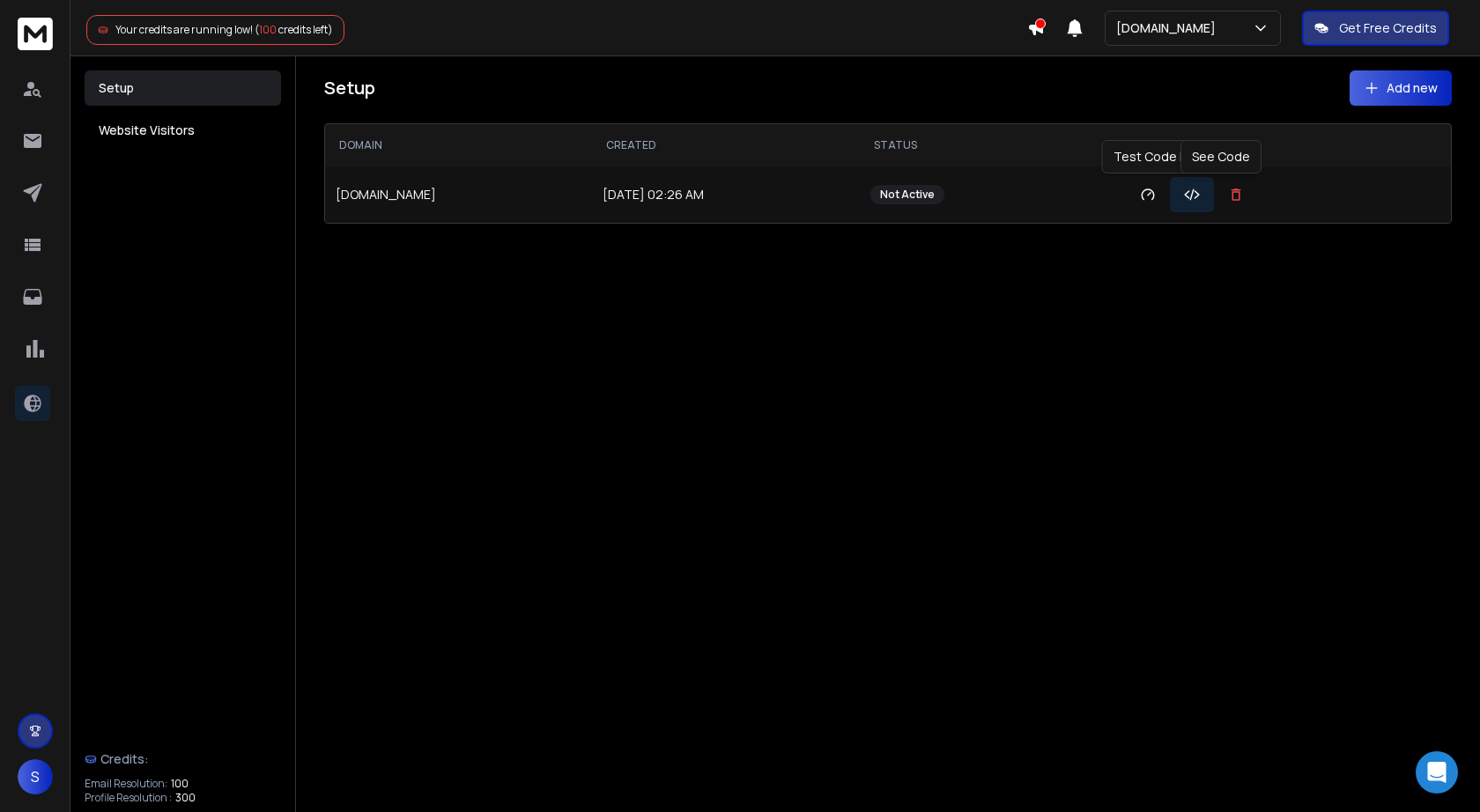
click at [1200, 188] on icon at bounding box center [1191, 194] width 15 height 15
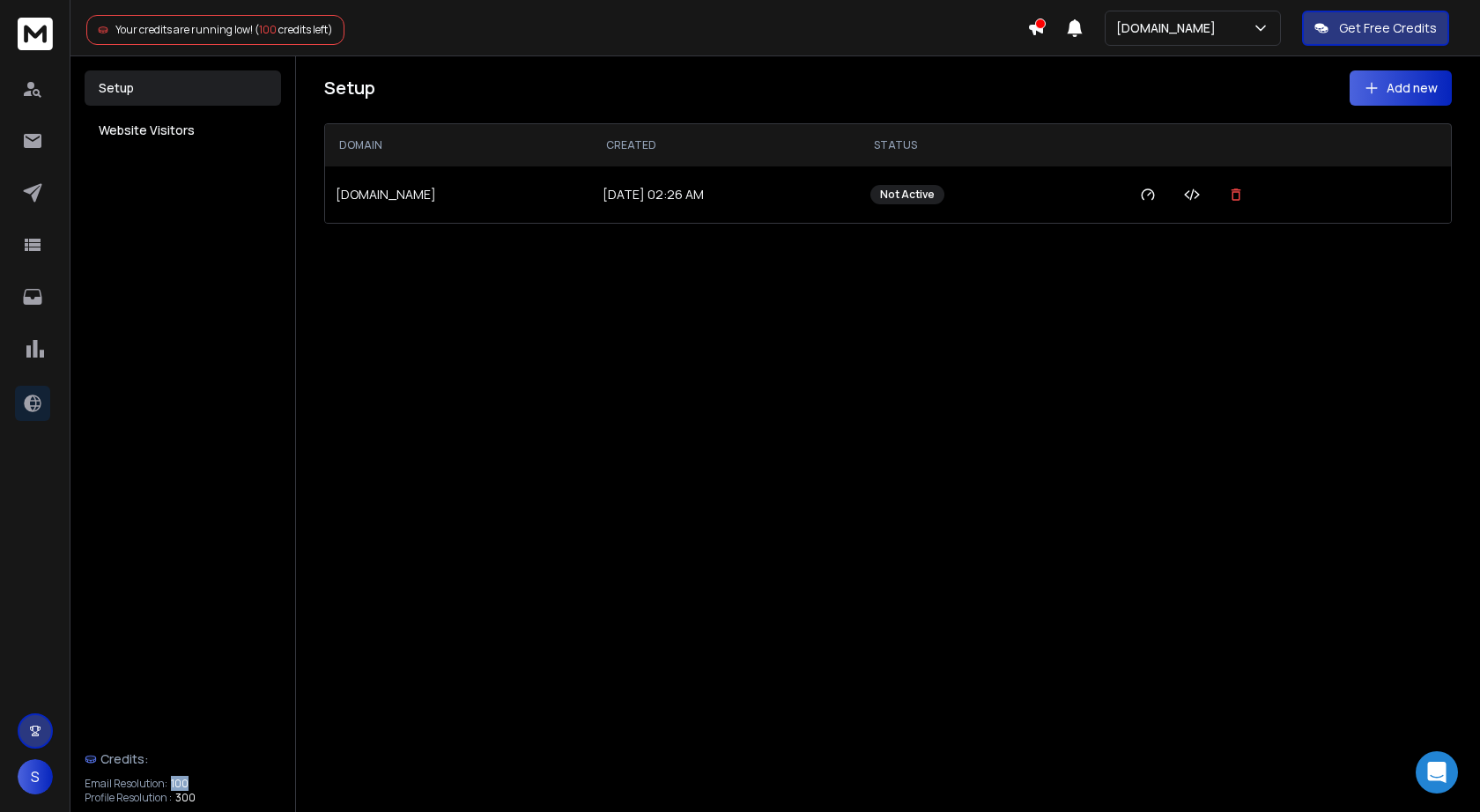
drag, startPoint x: 170, startPoint y: 785, endPoint x: 203, endPoint y: 784, distance: 33.0
click at [203, 784] on div "Email Resolution: 100" at bounding box center [183, 784] width 196 height 14
drag, startPoint x: 203, startPoint y: 784, endPoint x: 169, endPoint y: 780, distance: 34.2
click at [169, 780] on div "Email Resolution: 100" at bounding box center [183, 784] width 196 height 14
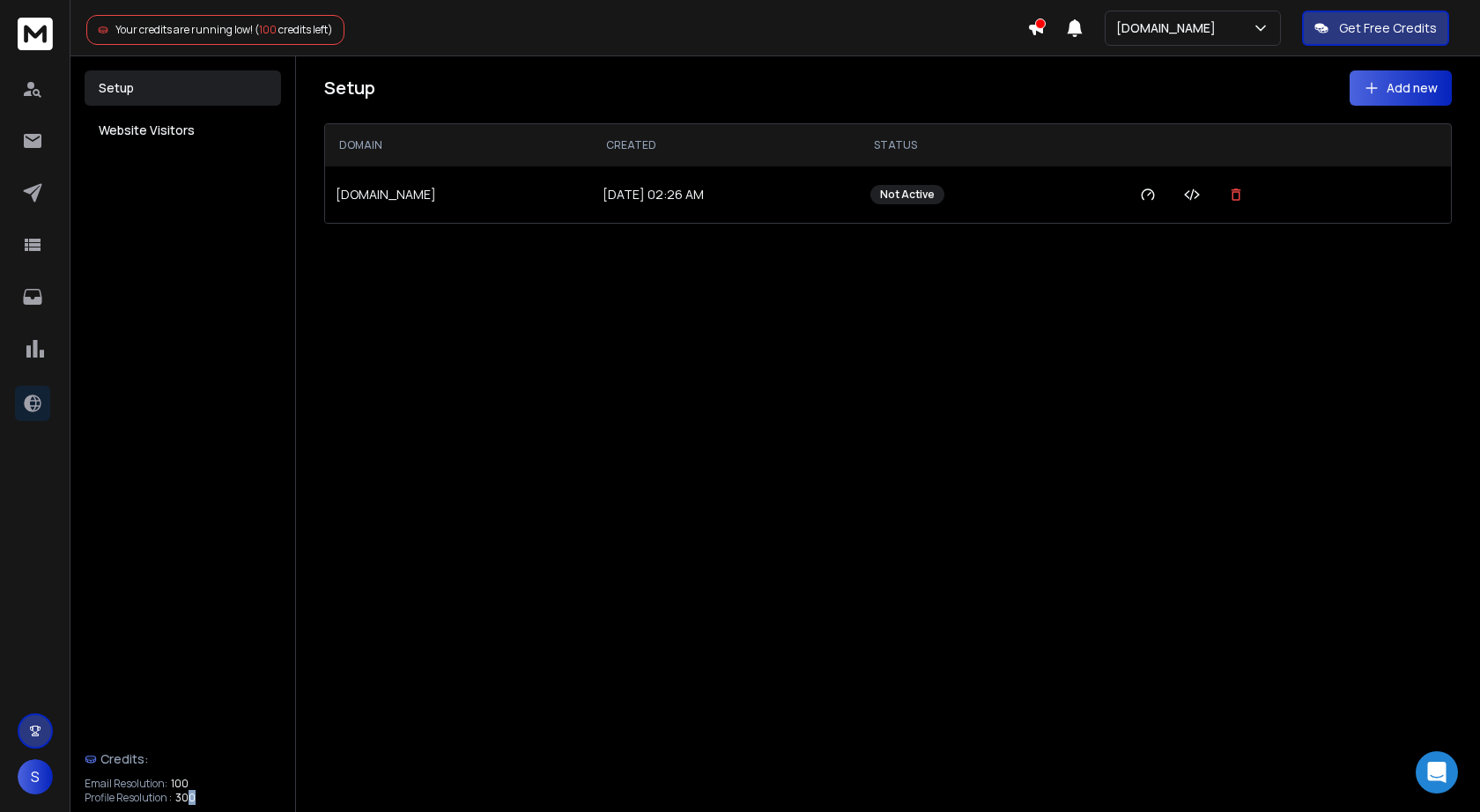
drag, startPoint x: 214, startPoint y: 796, endPoint x: 193, endPoint y: 796, distance: 21.0
click at [193, 796] on div "Profile Resolution : 300" at bounding box center [183, 798] width 196 height 14
click at [193, 796] on span "300" at bounding box center [185, 798] width 20 height 14
click at [238, 796] on div "Profile Resolution : 300" at bounding box center [183, 798] width 196 height 14
click at [932, 238] on div "Setup Add new DOMAIN CREATED STATUS [DOMAIN_NAME] [DATE] 02:26 AM Not Active" at bounding box center [775, 147] width 1410 height 182
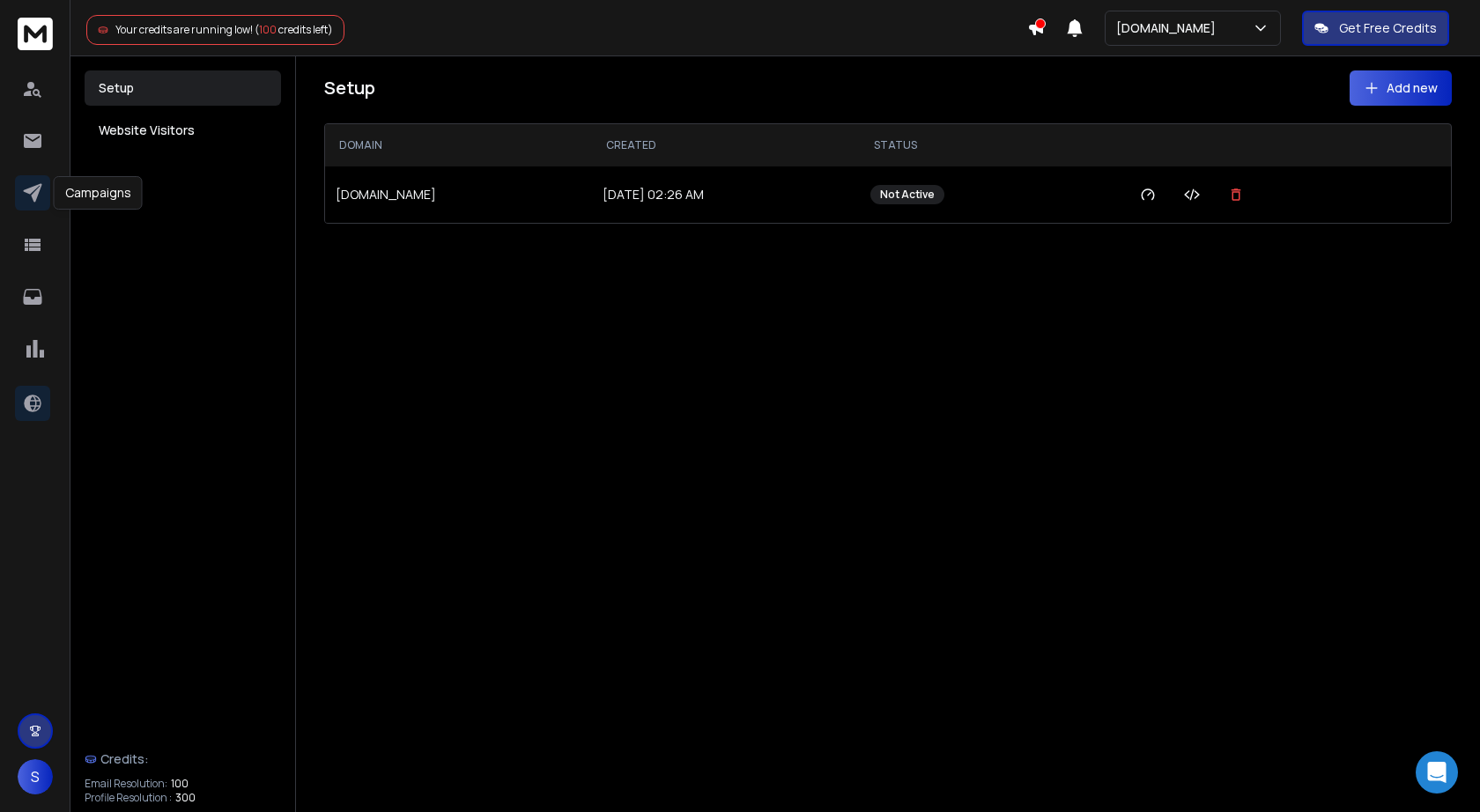
click at [37, 196] on icon at bounding box center [32, 192] width 18 height 18
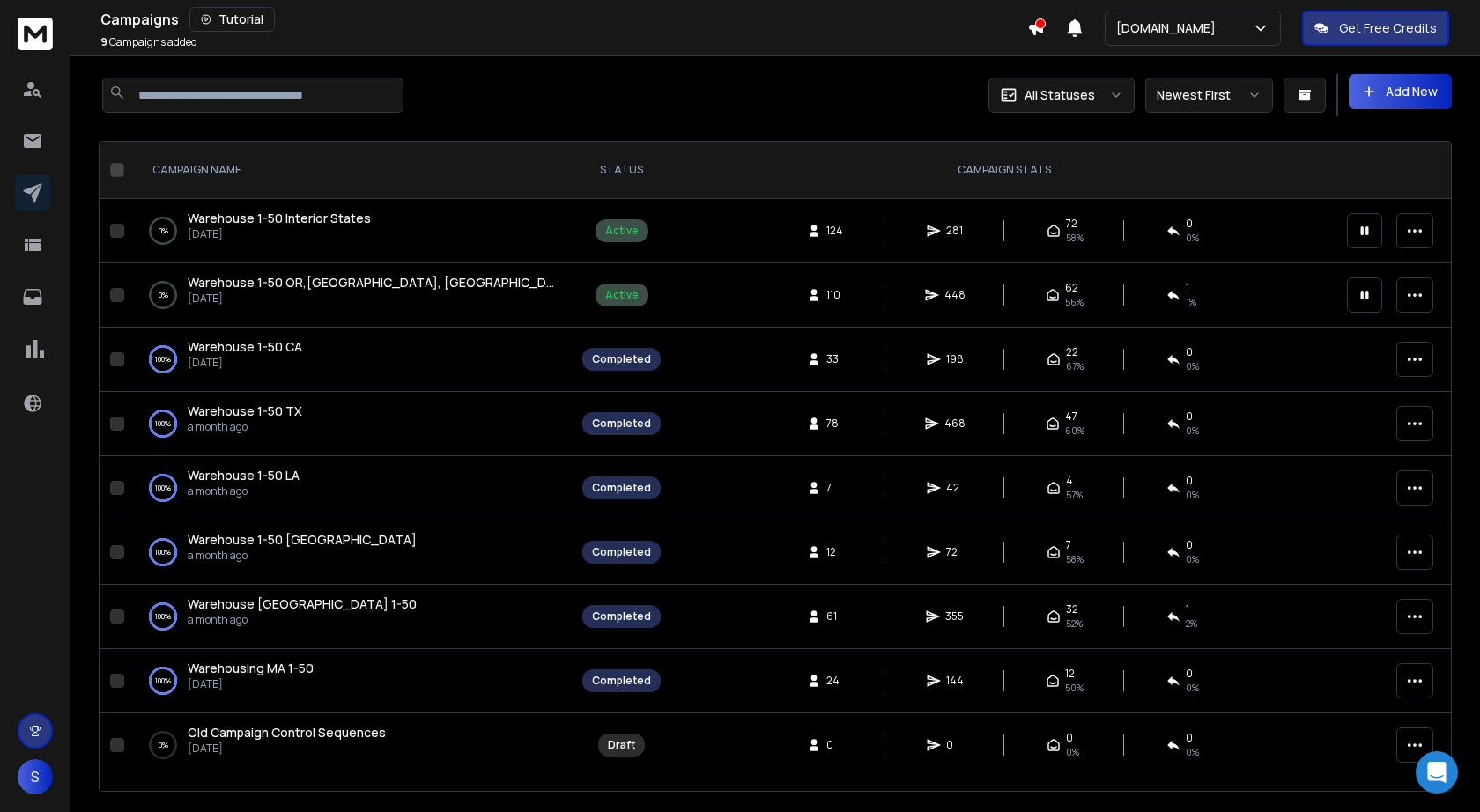
click at [745, 88] on div at bounding box center [437, 95] width 676 height 42
click at [642, 114] on div at bounding box center [437, 95] width 676 height 42
click at [628, 92] on div at bounding box center [437, 95] width 676 height 42
